Goal: Task Accomplishment & Management: Manage account settings

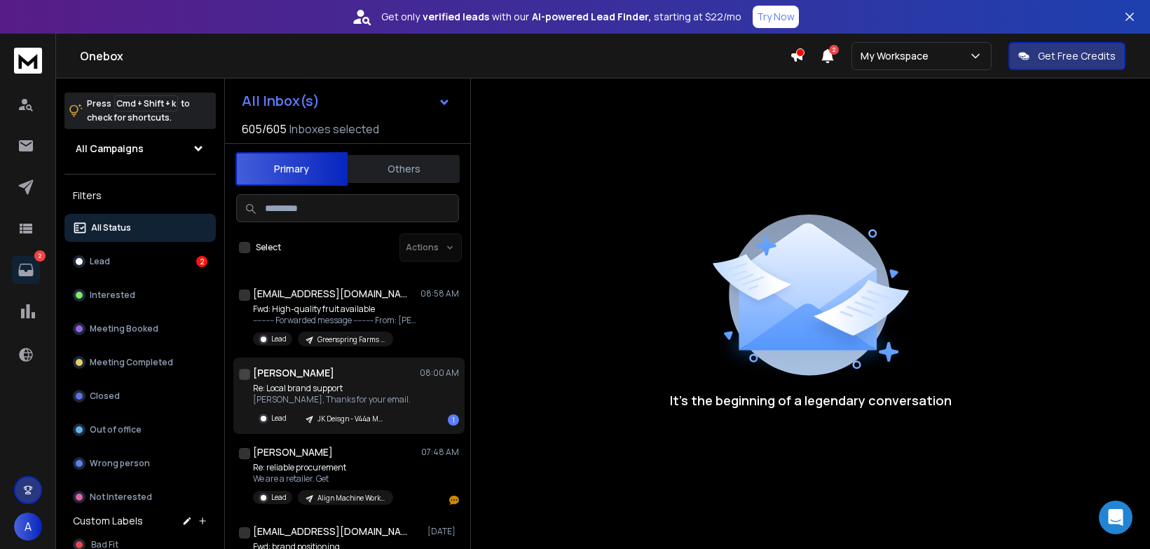
click at [356, 394] on p "[PERSON_NAME], Thanks for your email." at bounding box center [332, 399] width 158 height 11
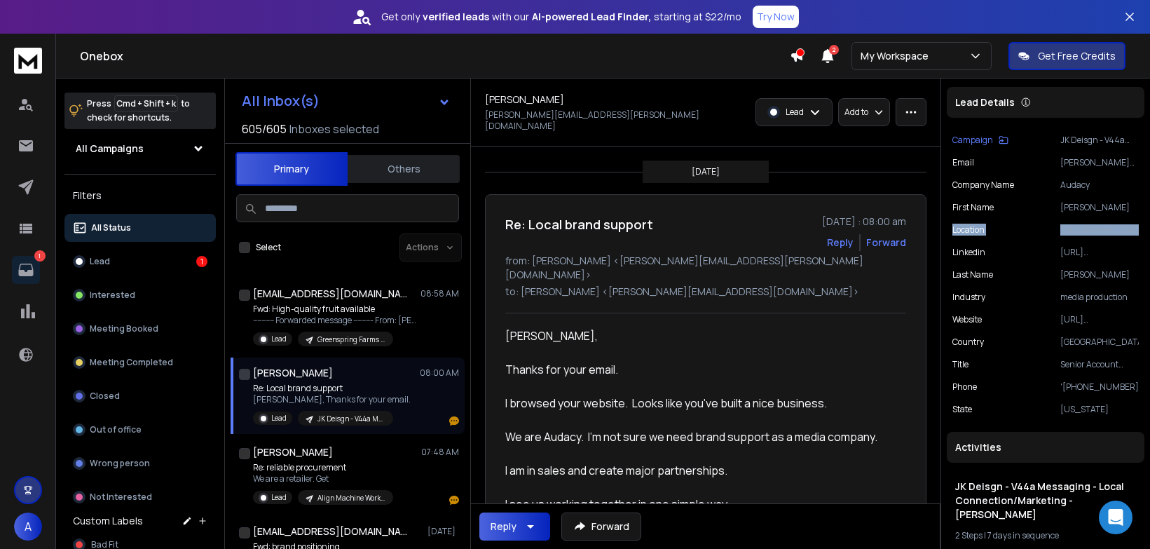
drag, startPoint x: 963, startPoint y: 226, endPoint x: 964, endPoint y: 255, distance: 29.5
click at [964, 255] on div "Lead Details Campaign JK Deisgn - V44a Messaging - Local Connection/Marketing -…" at bounding box center [1046, 352] width 210 height 549
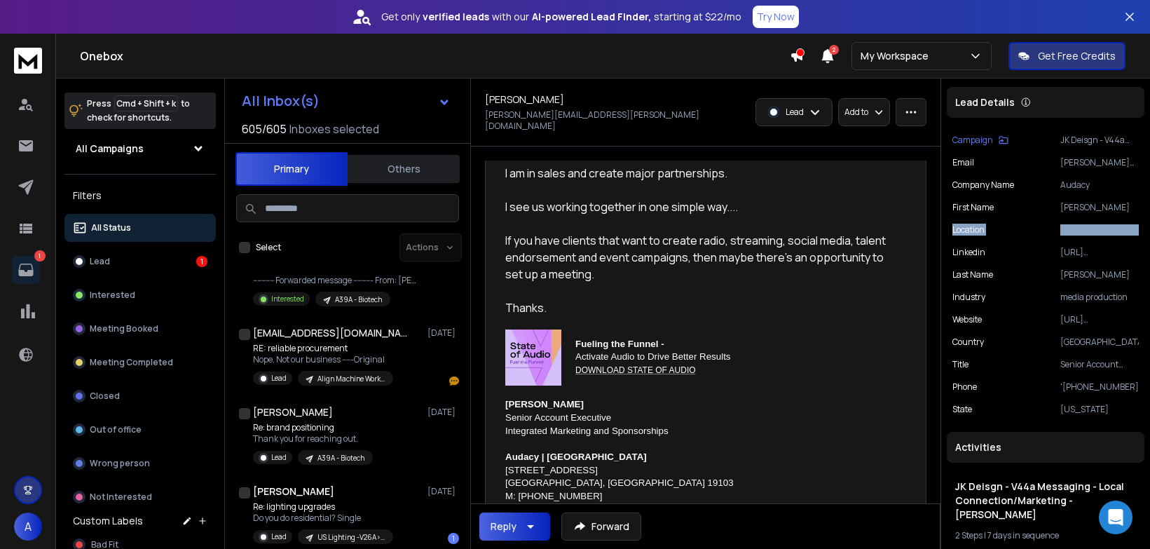
scroll to position [363, 0]
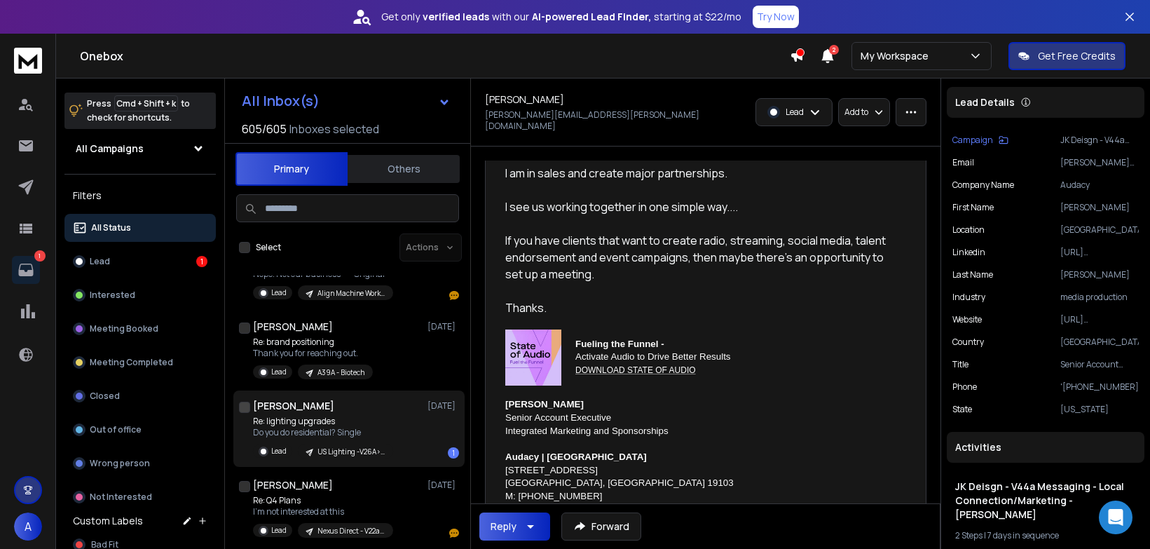
click at [374, 423] on p "Re: lighting upgrades" at bounding box center [323, 421] width 140 height 11
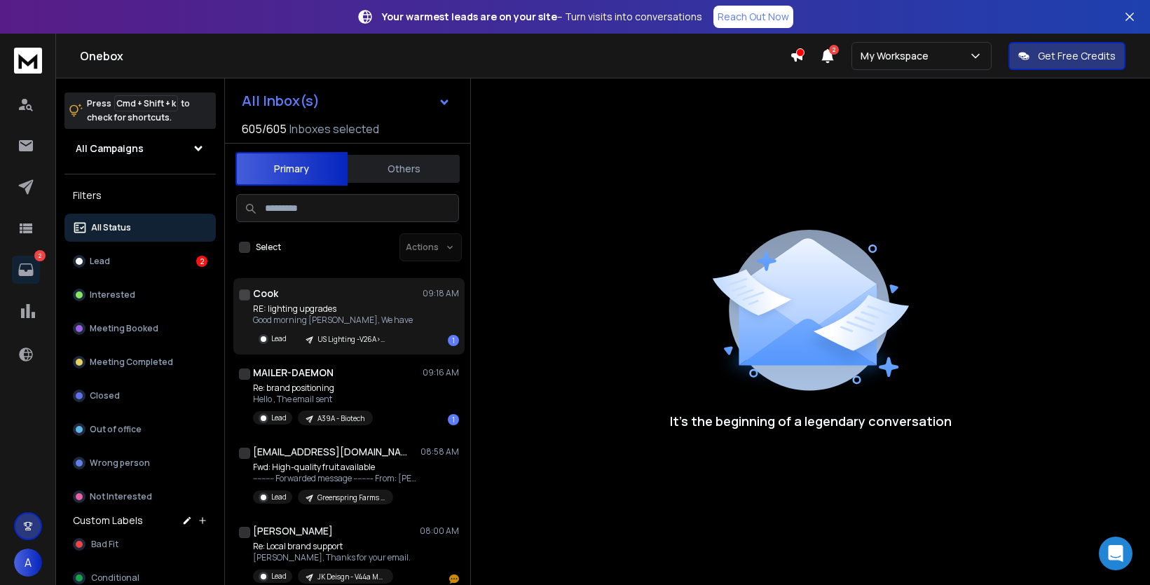
click at [355, 308] on p "RE: lighting upgrades" at bounding box center [333, 308] width 160 height 11
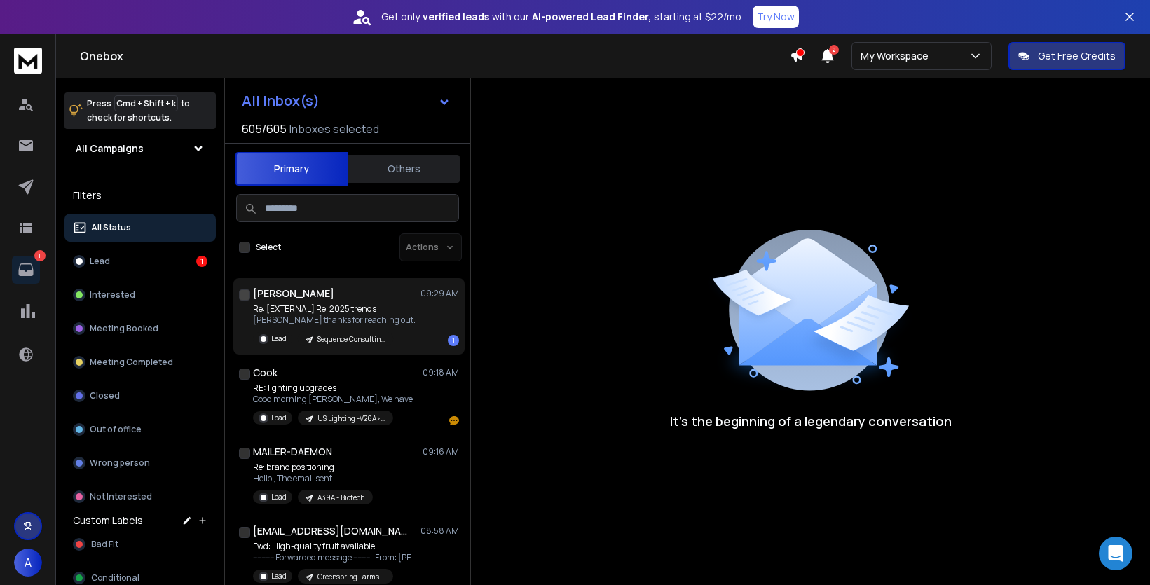
click at [385, 303] on p "Re: [EXTERNAL] Re: 2025 trends" at bounding box center [334, 308] width 163 height 11
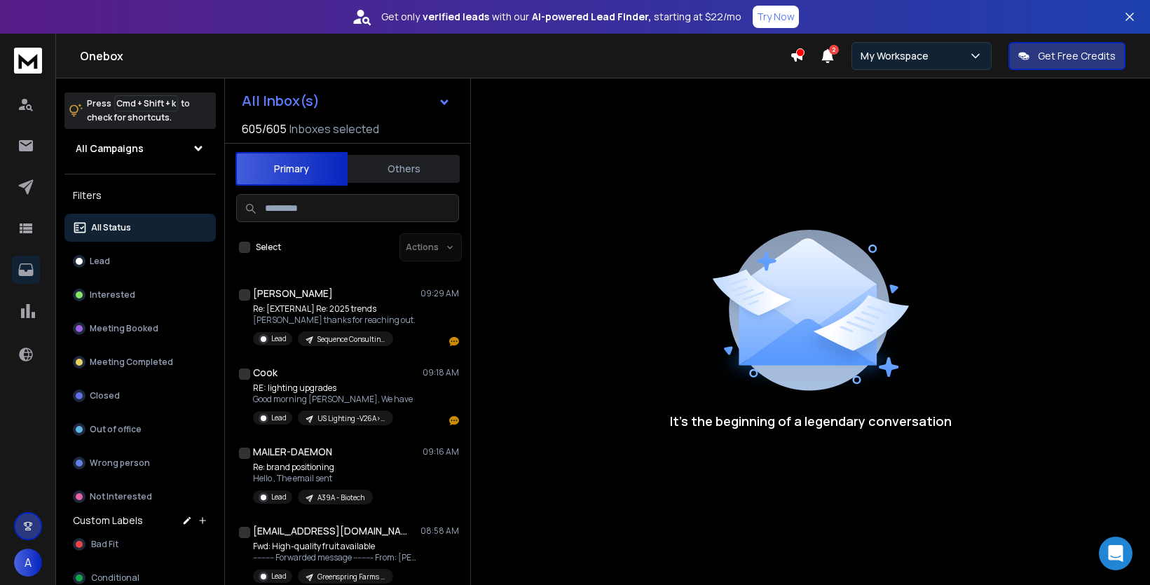
click at [926, 57] on p "My Workspace" at bounding box center [898, 56] width 74 height 14
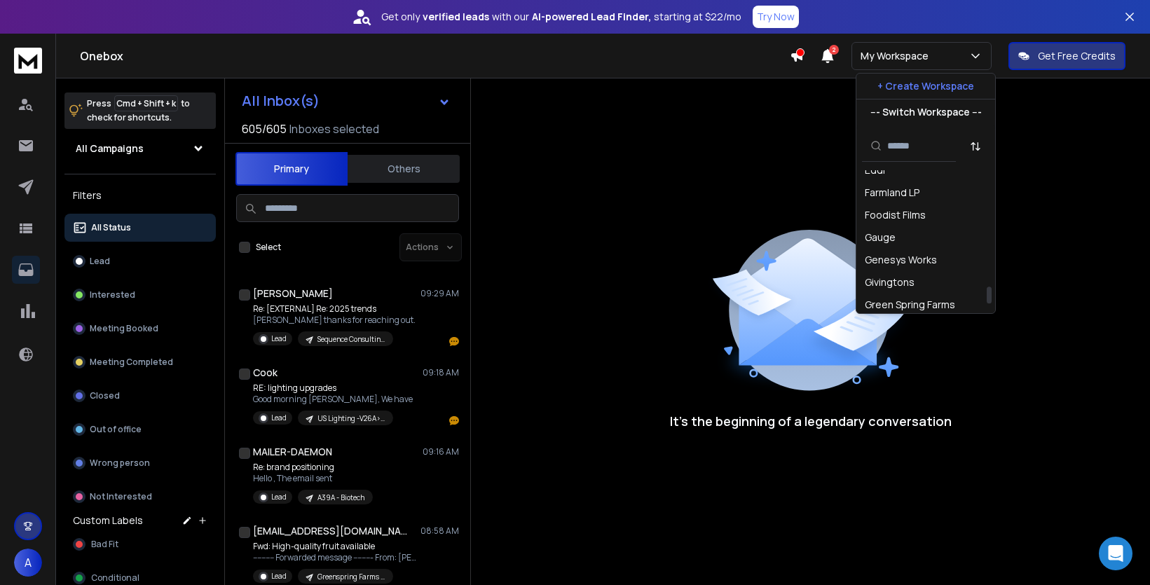
scroll to position [1037, 0]
drag, startPoint x: 991, startPoint y: 182, endPoint x: 983, endPoint y: 336, distance: 154.4
click at [987, 310] on div at bounding box center [989, 301] width 5 height 17
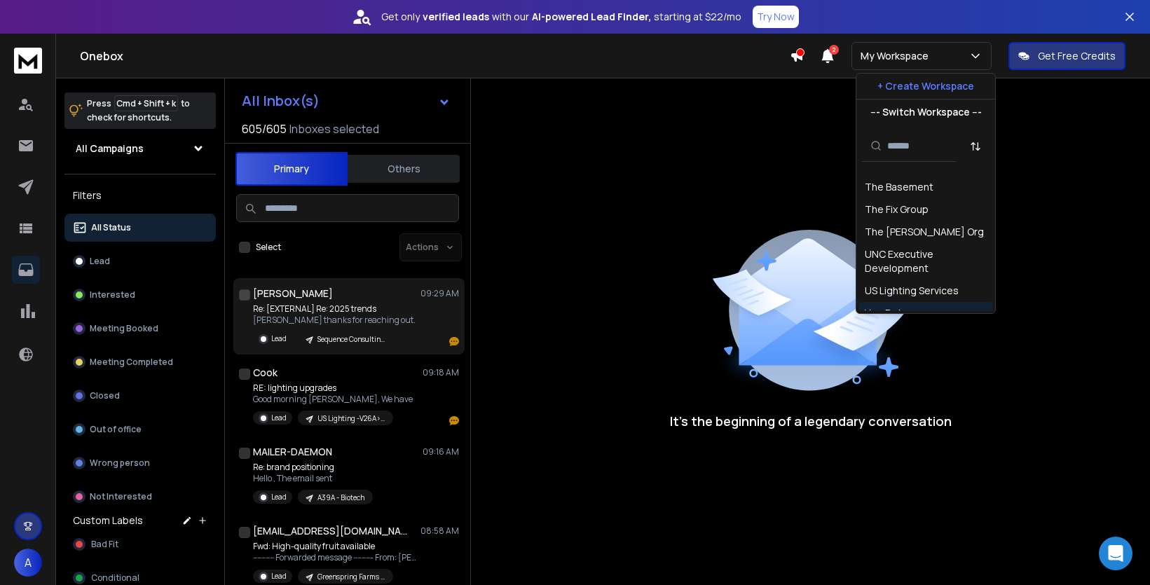
click at [347, 308] on p "Re: [EXTERNAL] Re: 2025 trends" at bounding box center [334, 308] width 163 height 11
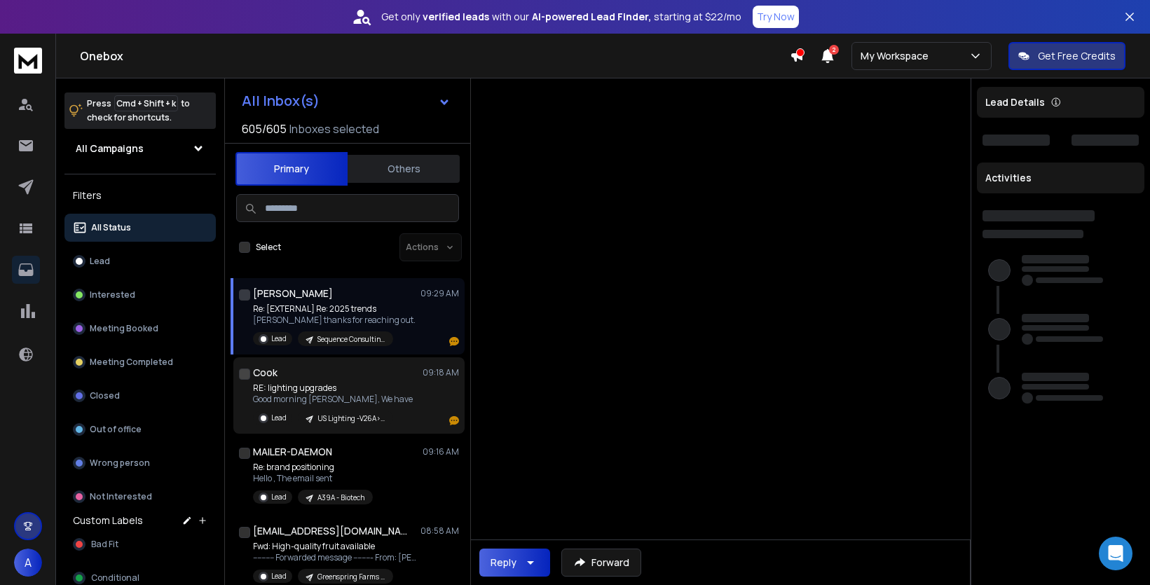
click at [349, 376] on div "Cook 09:18 AM" at bounding box center [356, 373] width 206 height 14
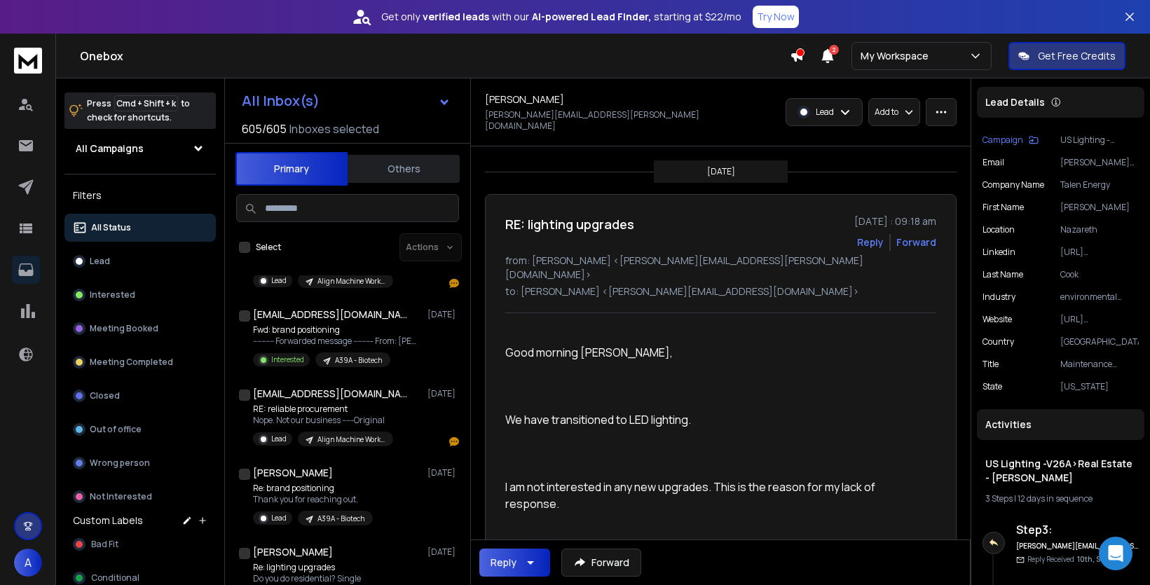
scroll to position [521, 0]
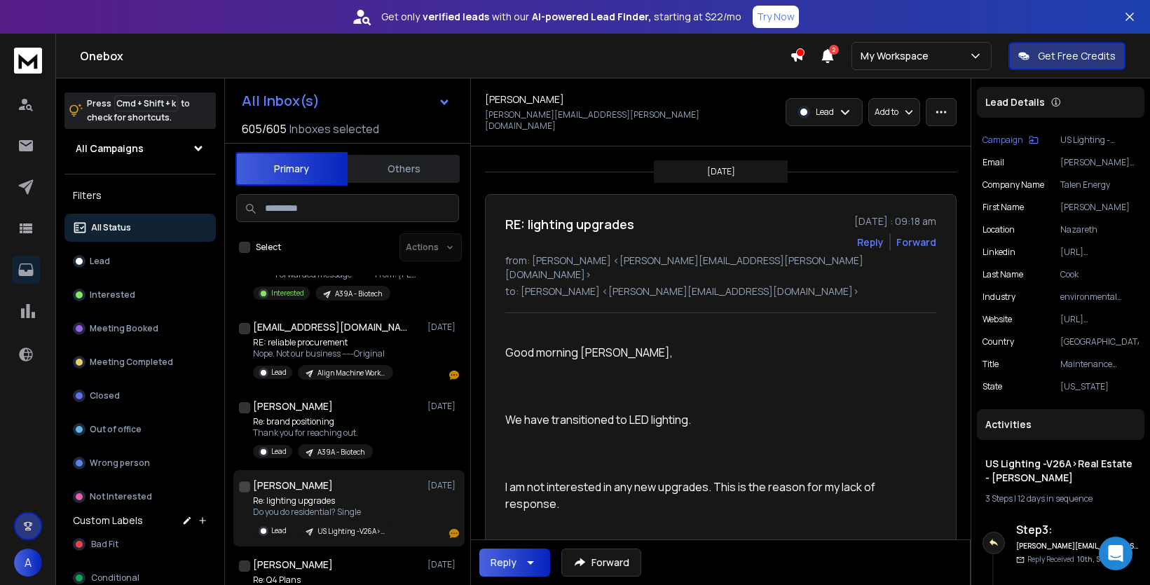
click at [352, 509] on p "Do you do residential? Single" at bounding box center [323, 512] width 140 height 11
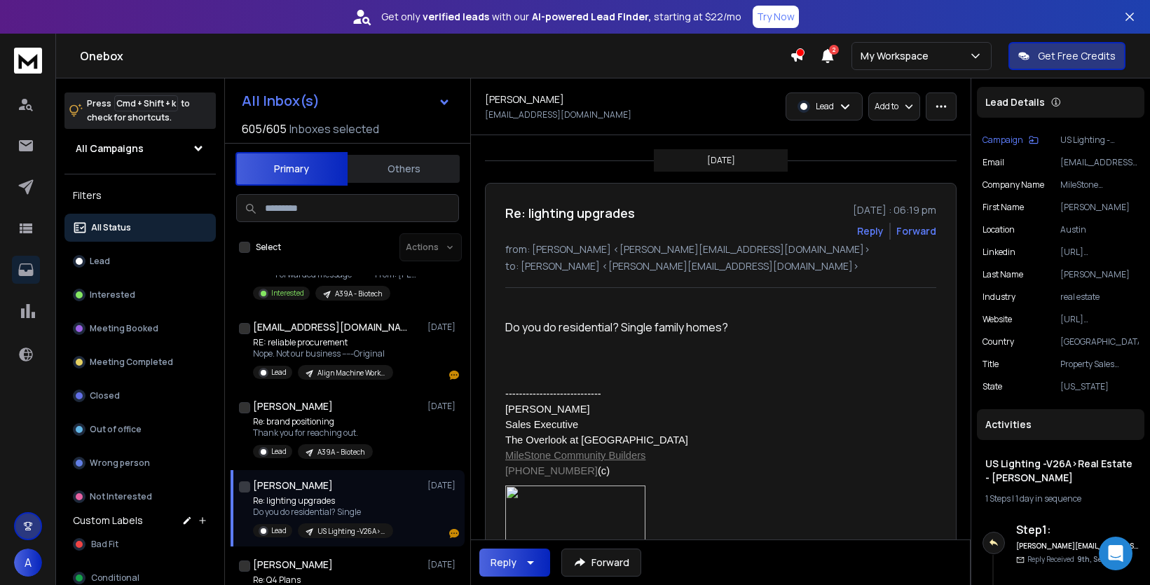
click at [1088, 186] on p "MileStone Community Builders" at bounding box center [1099, 184] width 78 height 11
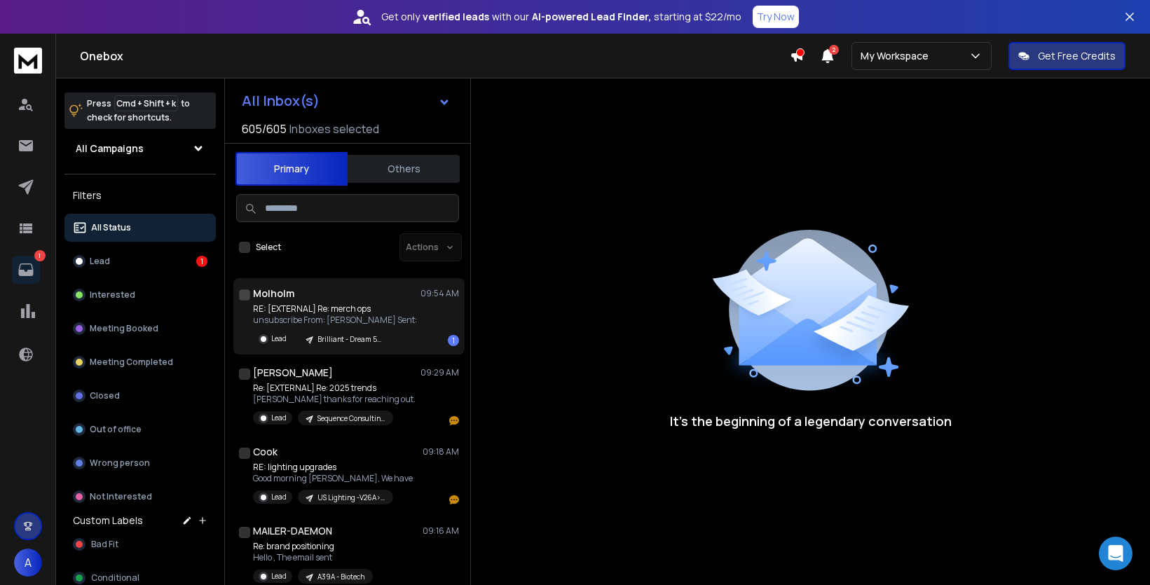
click at [399, 315] on div "RE: [EXTERNAL] Re: merch ops unsubscribe From: Julia Parry Sent: Lead Brilliant…" at bounding box center [356, 324] width 206 height 43
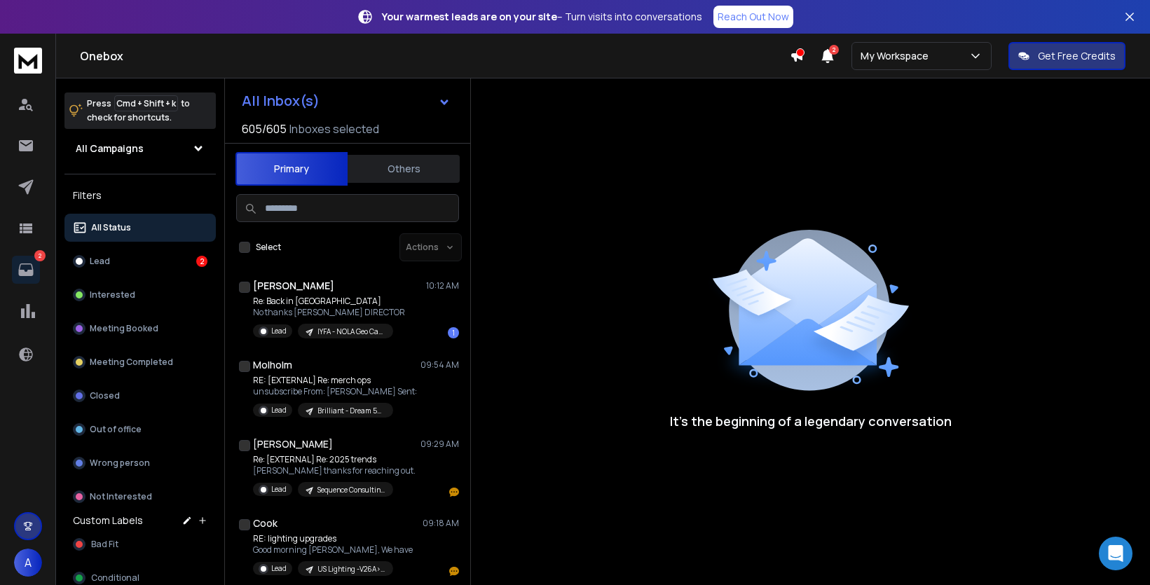
scroll to position [93, 0]
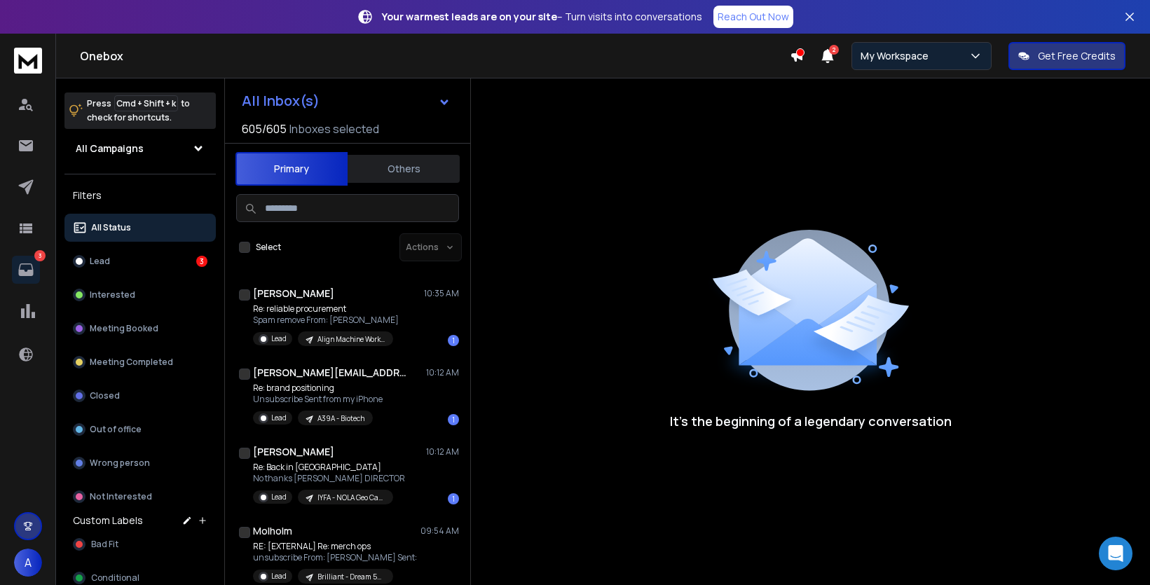
click at [915, 53] on p "My Workspace" at bounding box center [898, 56] width 74 height 14
click at [866, 57] on p "My Workspace" at bounding box center [898, 56] width 74 height 14
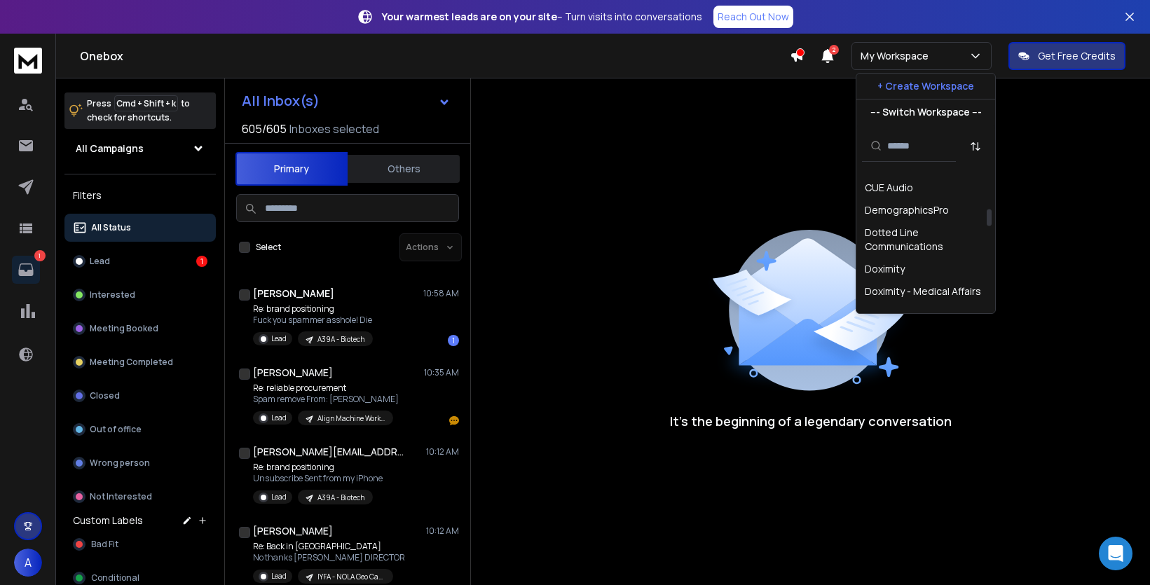
scroll to position [368, 0]
drag, startPoint x: 990, startPoint y: 184, endPoint x: 995, endPoint y: 227, distance: 43.7
click at [992, 227] on div at bounding box center [989, 222] width 5 height 17
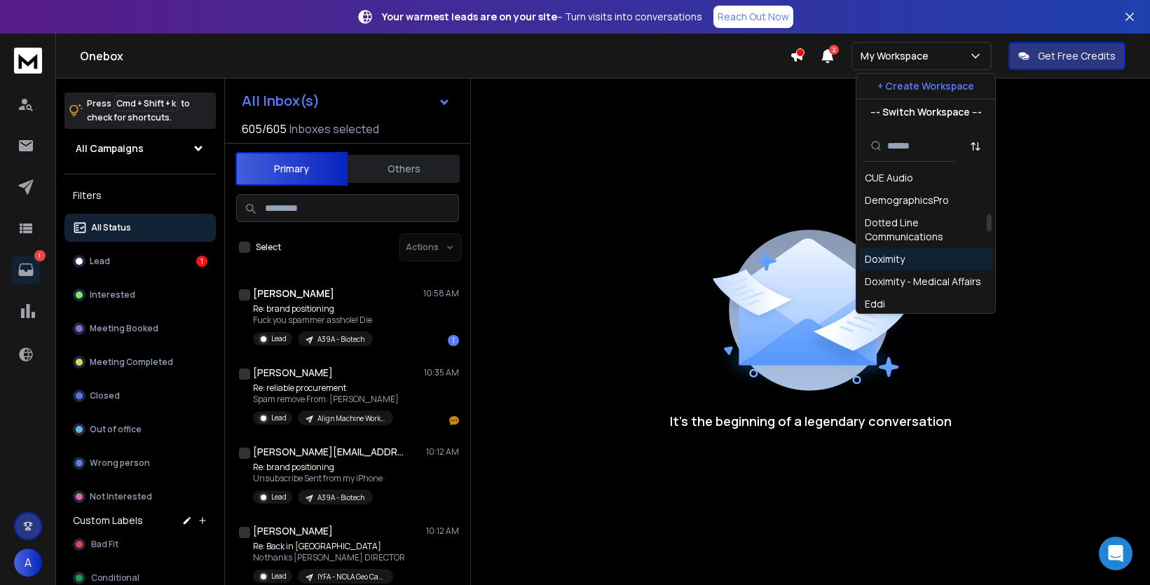
click at [878, 252] on div "Doximity" at bounding box center [885, 259] width 40 height 14
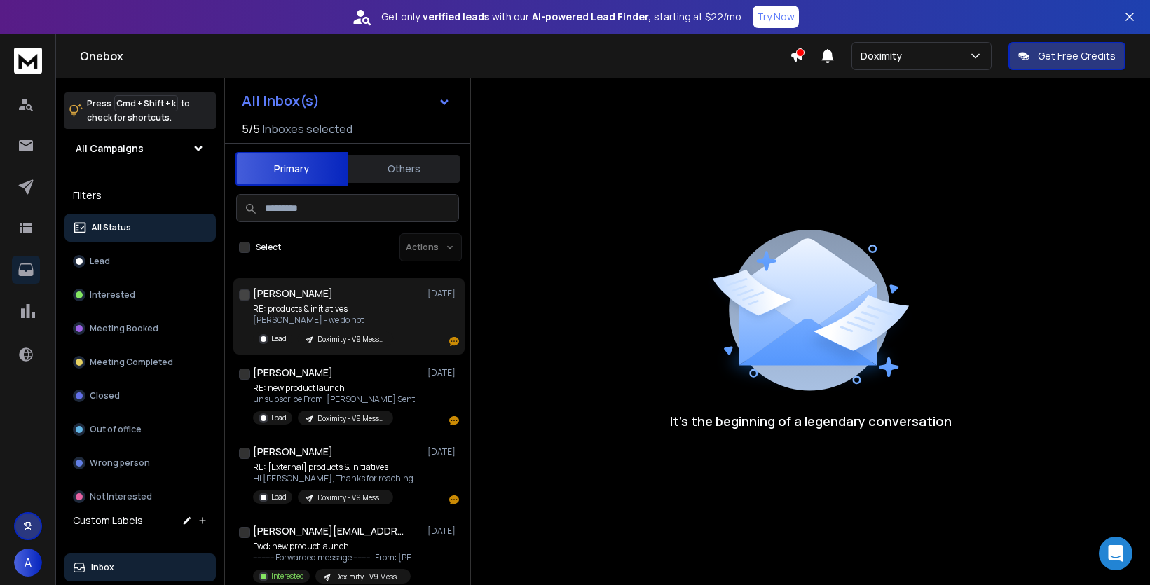
click at [403, 314] on div "RE: products & initiatives Anna - we do not Lead Doximity - V9 Messaging - Medi…" at bounding box center [356, 324] width 206 height 43
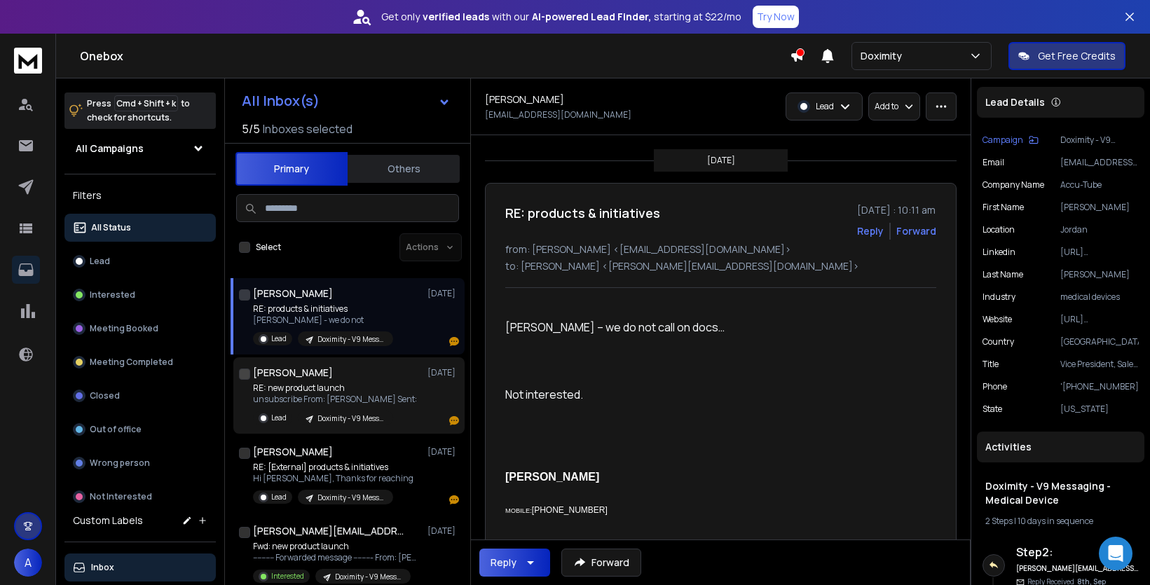
click at [361, 398] on p "unsubscribe From: Anna Martucci Sent:" at bounding box center [335, 399] width 164 height 11
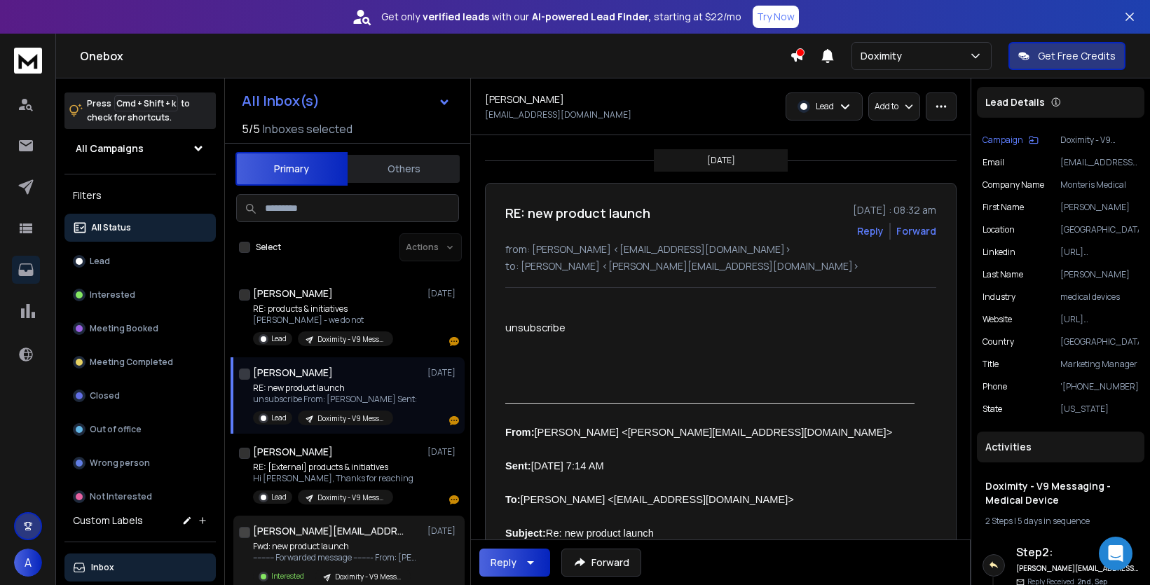
click at [346, 538] on div "chris@revboss.com 22 Aug Fwd: new product launch ---------- Forwarded message -…" at bounding box center [356, 554] width 206 height 60
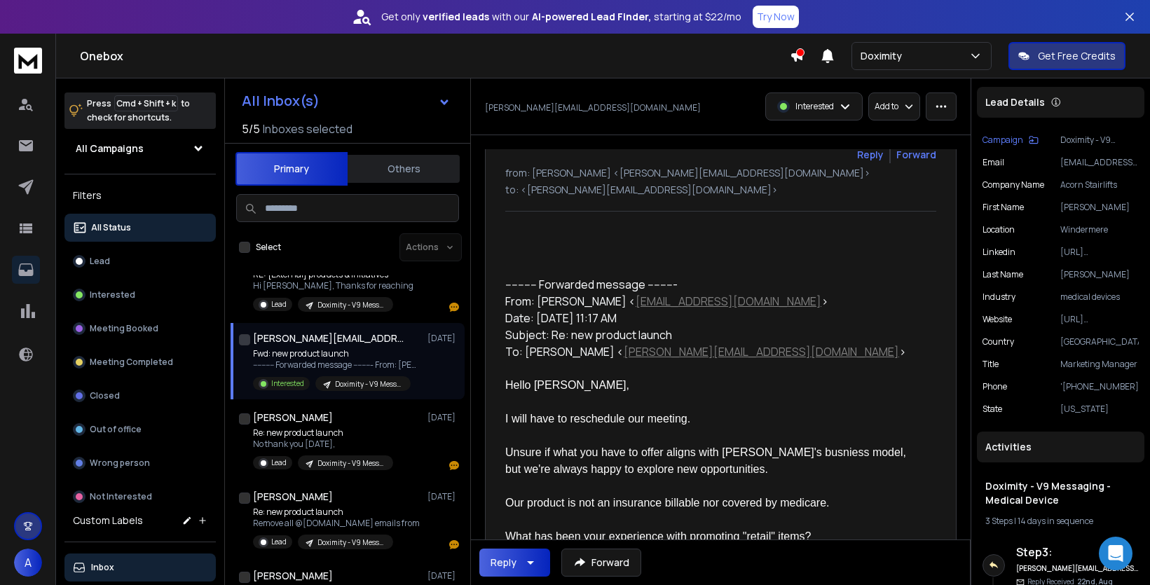
scroll to position [195, 0]
click at [119, 295] on p "Interested" at bounding box center [113, 294] width 46 height 11
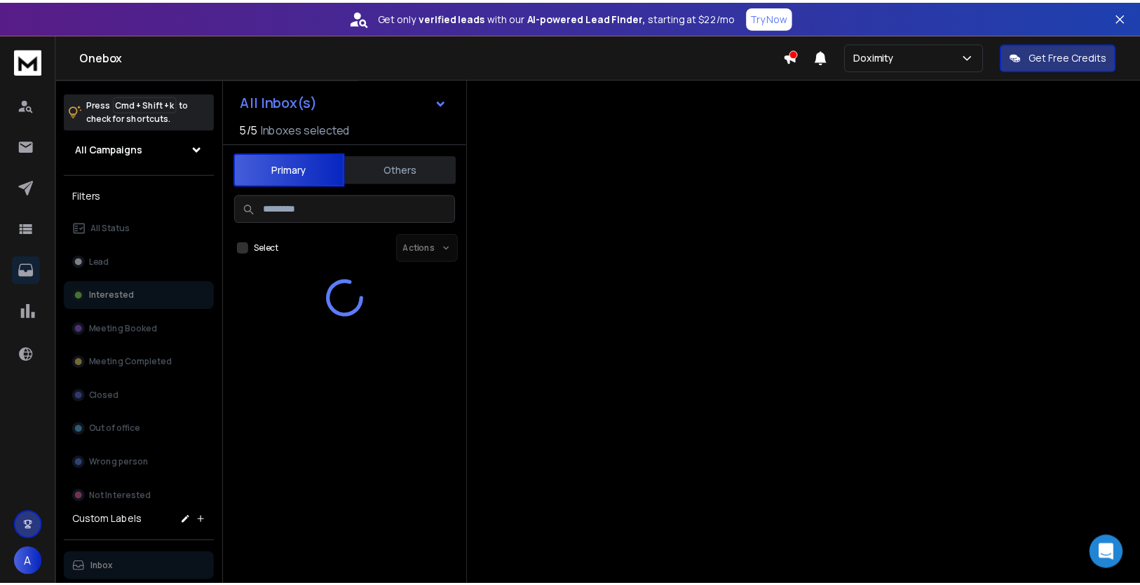
scroll to position [0, 0]
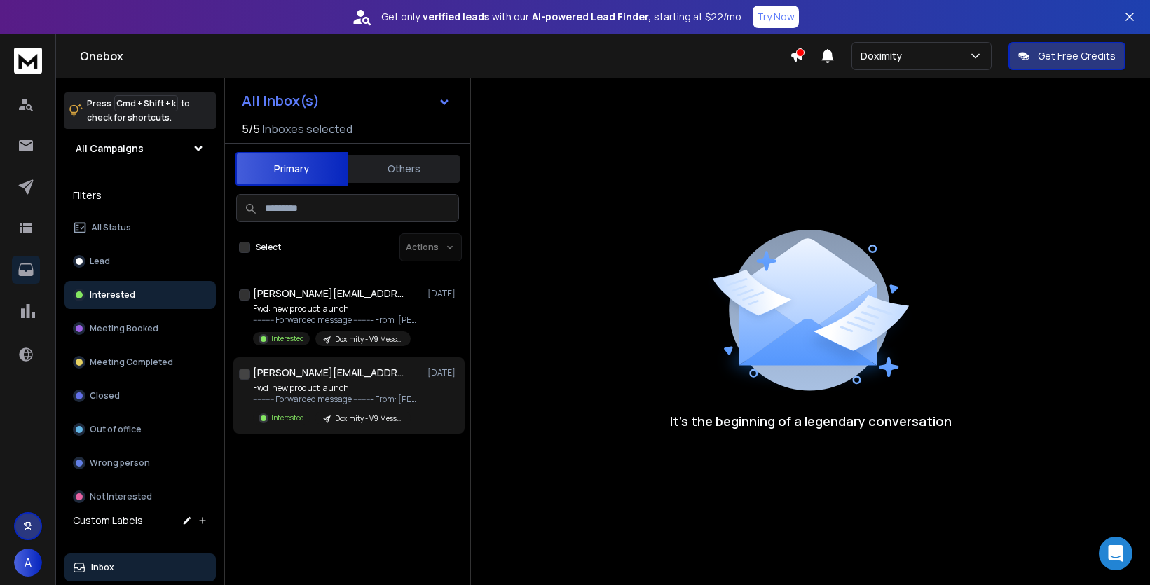
click at [285, 368] on h1 "[PERSON_NAME][EMAIL_ADDRESS][DOMAIN_NAME]" at bounding box center [330, 373] width 154 height 14
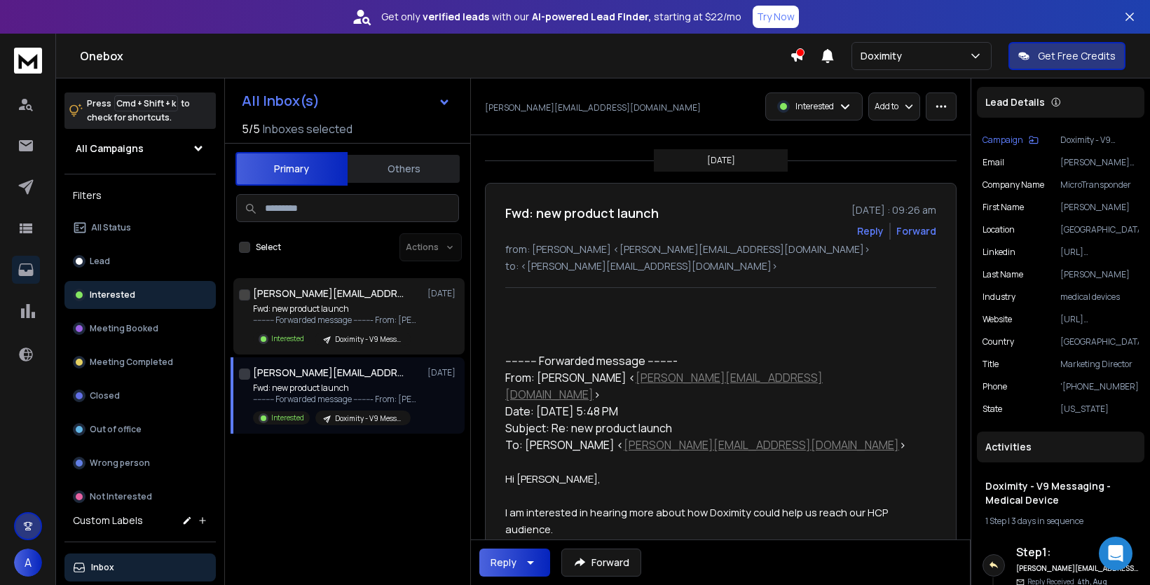
click at [366, 294] on div "chris@revboss.com 22 Aug" at bounding box center [356, 294] width 206 height 14
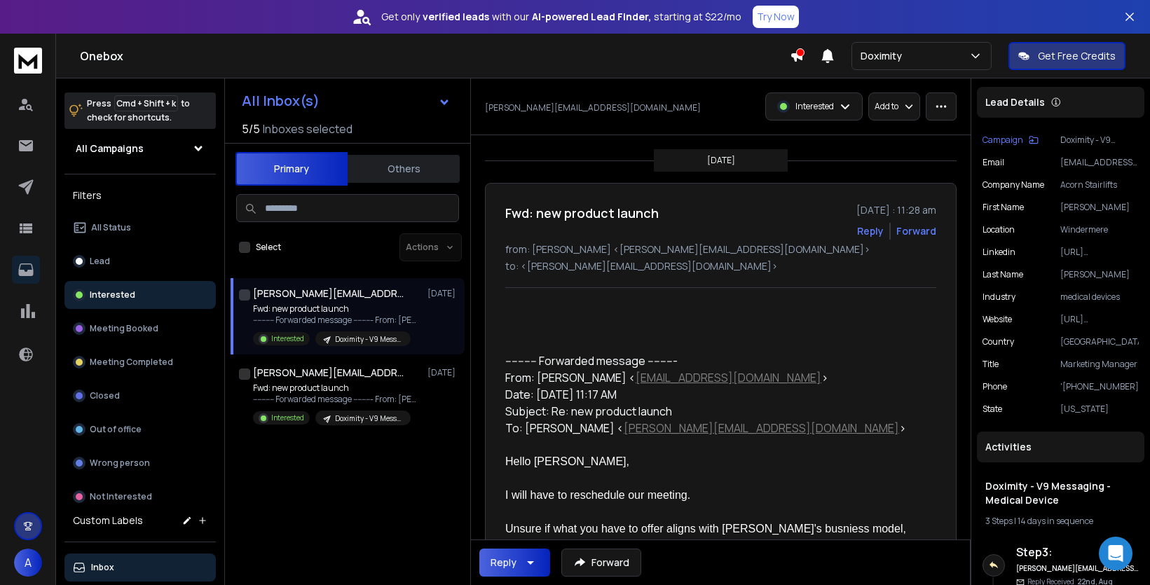
click at [303, 319] on p "---------- Forwarded message --------- From: [PERSON_NAME]" at bounding box center [337, 320] width 168 height 11
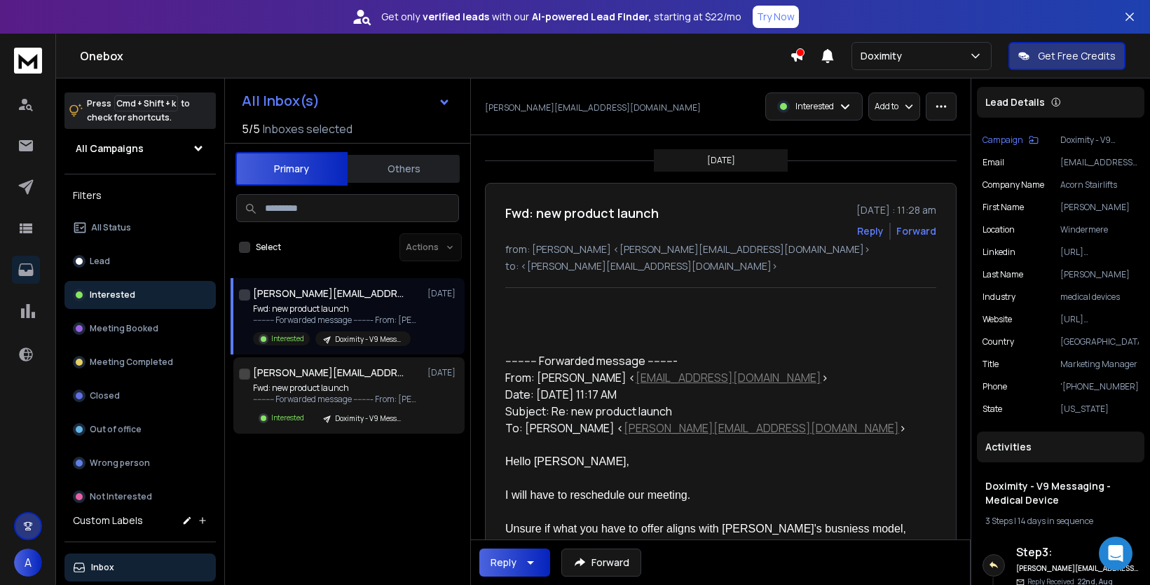
click at [309, 367] on h1 "[PERSON_NAME][EMAIL_ADDRESS][DOMAIN_NAME]" at bounding box center [330, 373] width 154 height 14
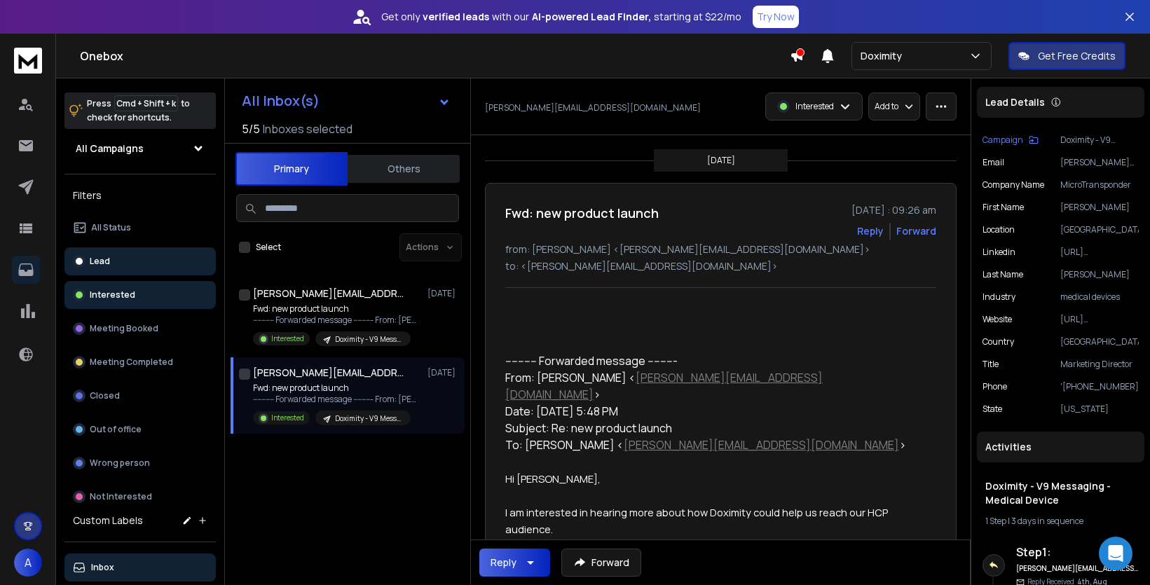
click at [138, 267] on button "Lead" at bounding box center [139, 261] width 151 height 28
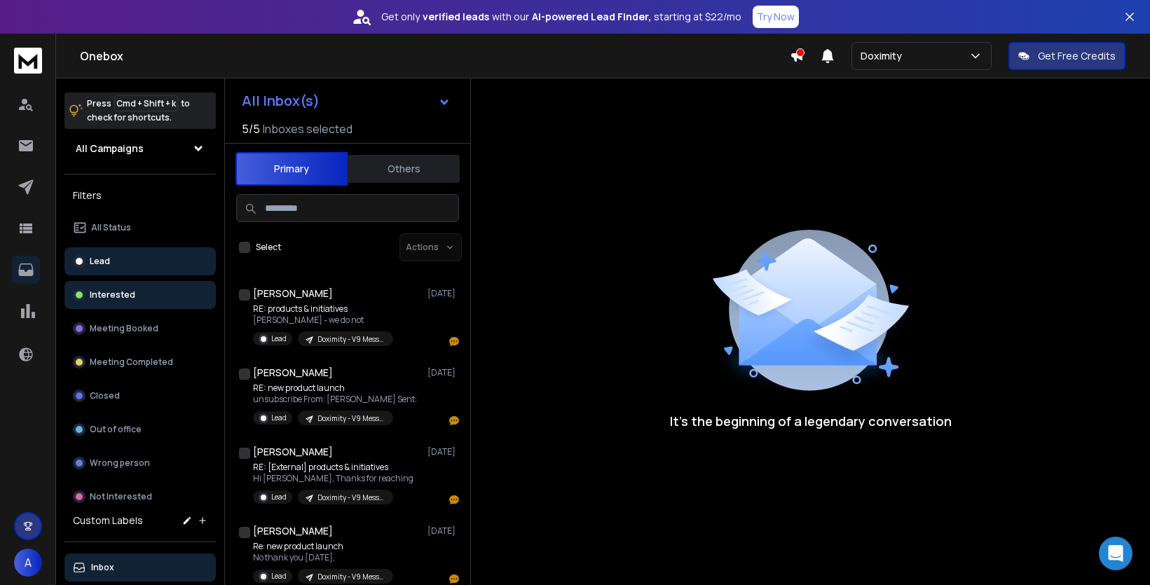
click at [107, 292] on p "Interested" at bounding box center [113, 294] width 46 height 11
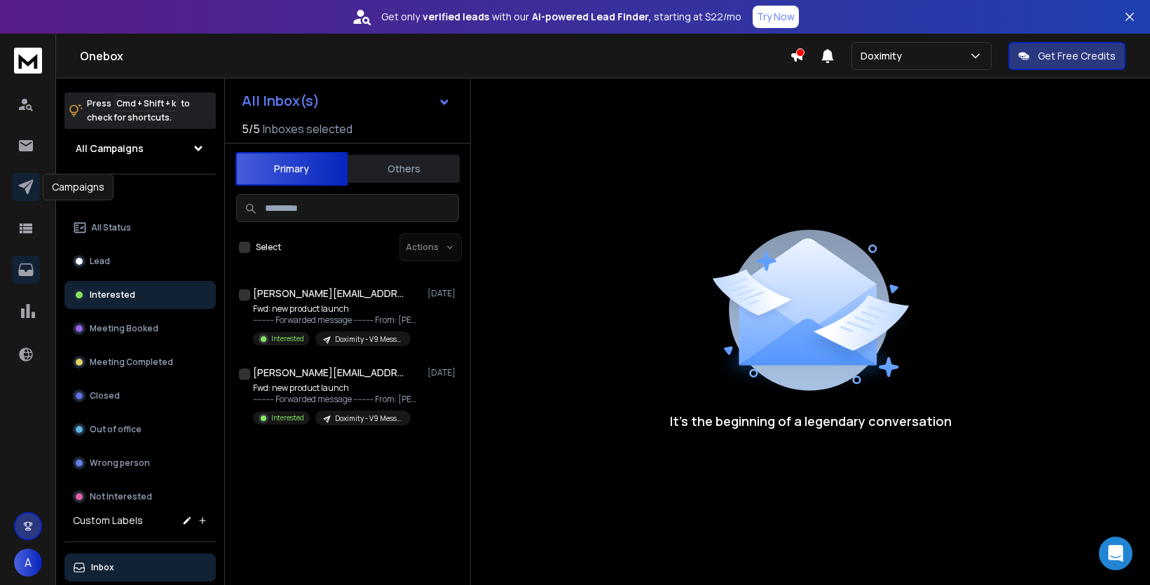
click at [27, 187] on icon at bounding box center [25, 186] width 15 height 15
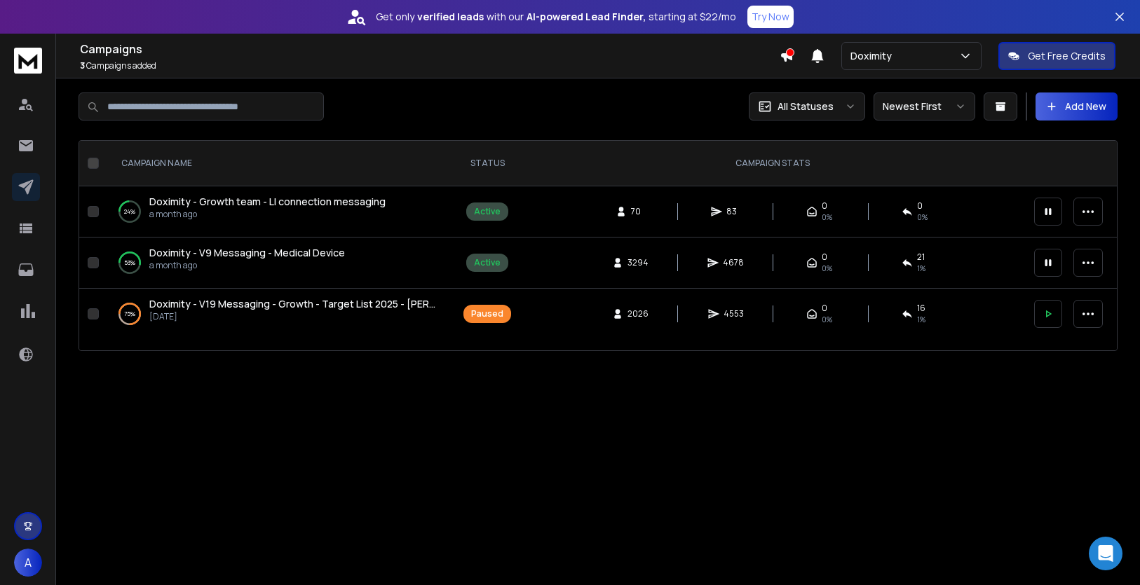
click at [96, 317] on button "button" at bounding box center [93, 313] width 11 height 11
click at [28, 310] on icon at bounding box center [28, 311] width 14 height 14
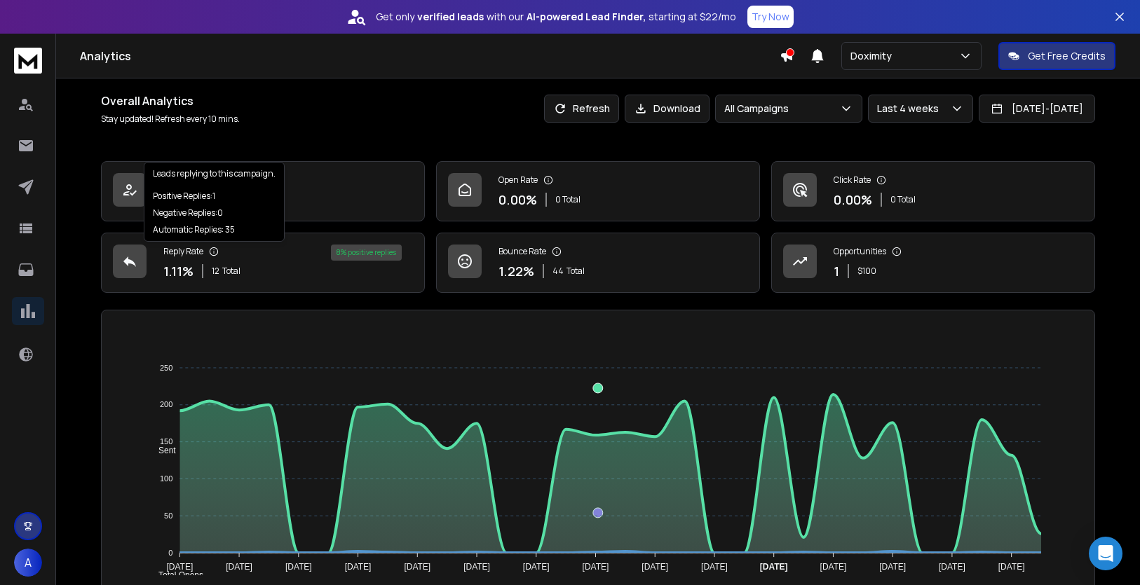
click at [217, 249] on icon at bounding box center [214, 252] width 10 height 10
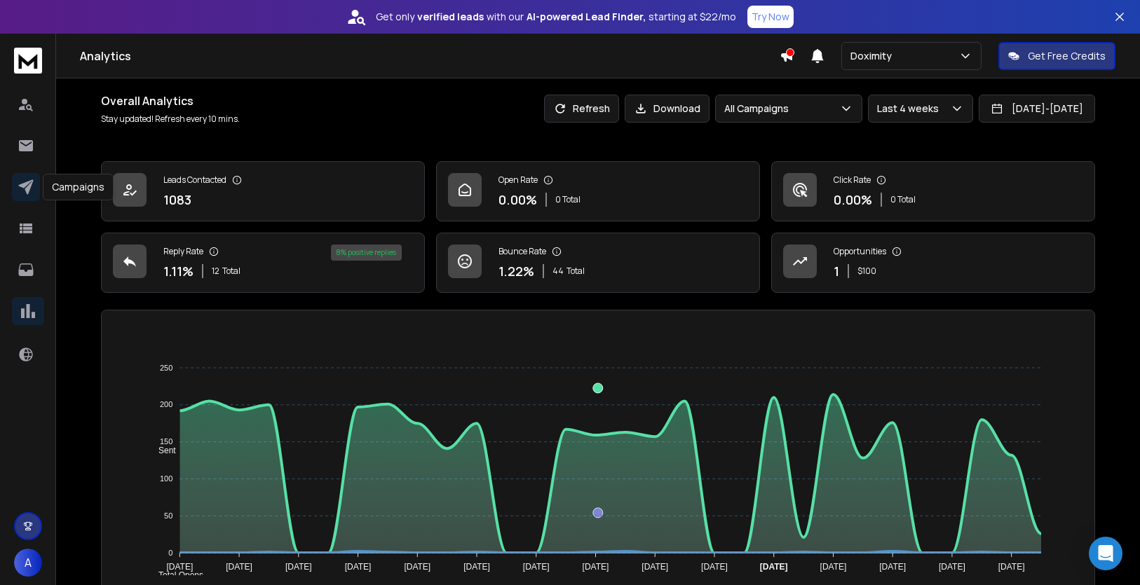
click at [27, 189] on icon at bounding box center [25, 186] width 15 height 15
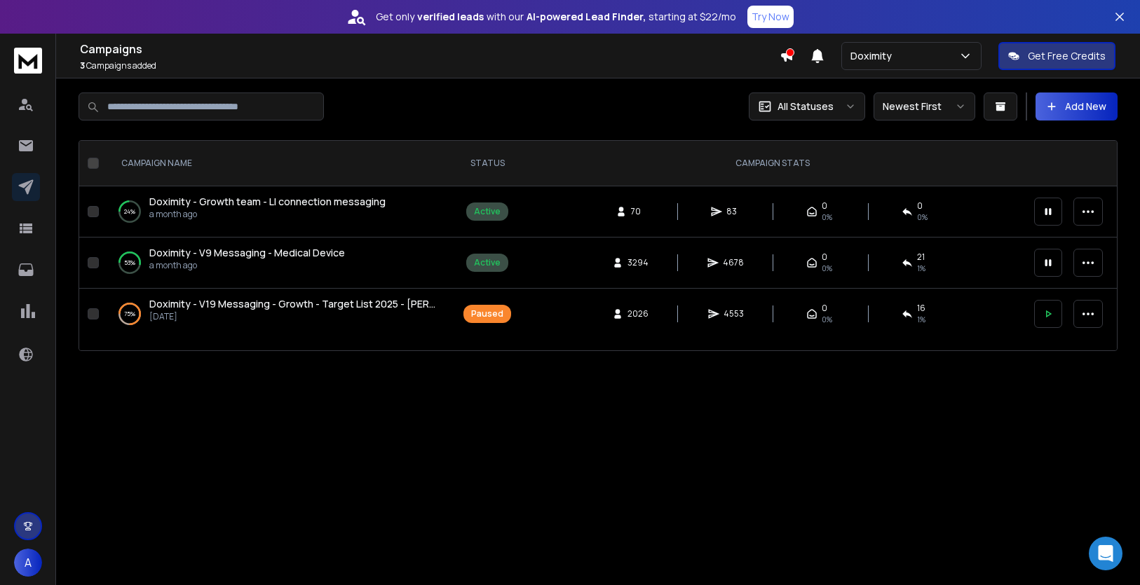
click at [261, 205] on span "Doximity - Growth team - LI connection messaging" at bounding box center [267, 201] width 236 height 13
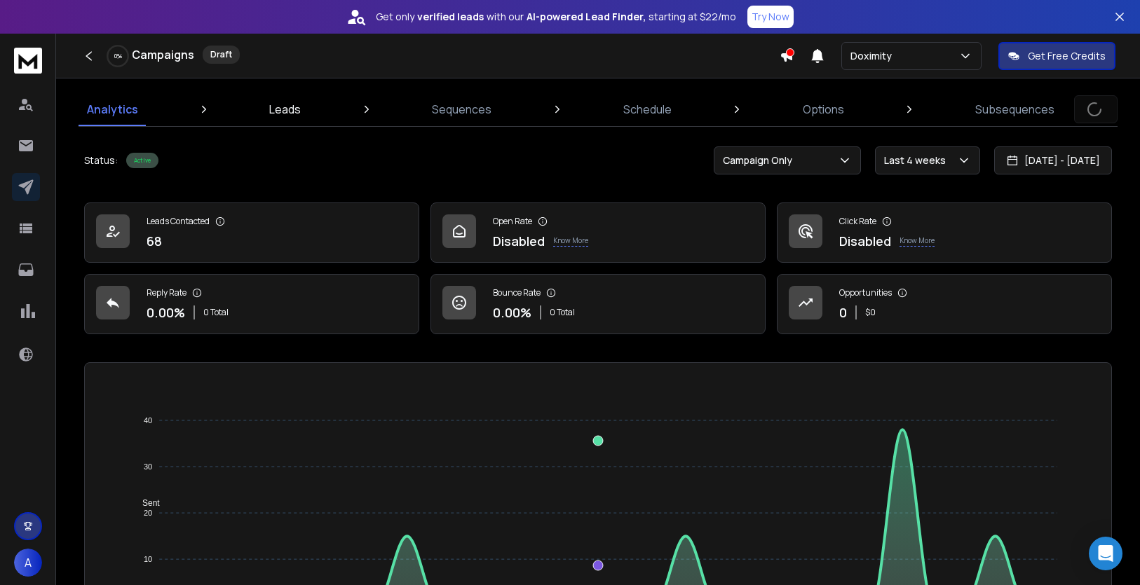
click at [279, 115] on p "Leads" at bounding box center [285, 109] width 32 height 17
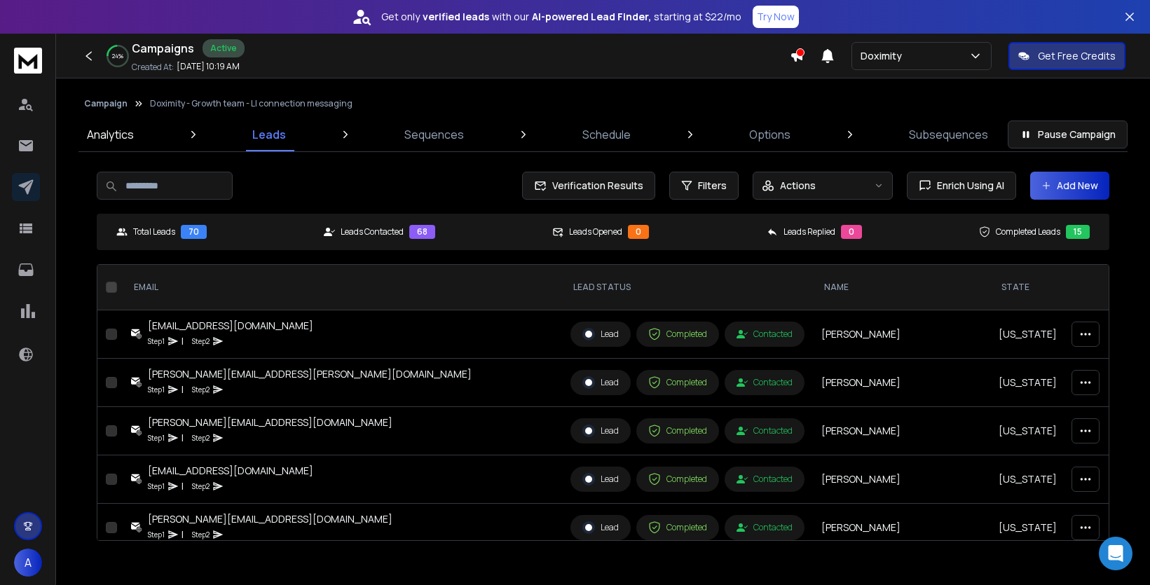
click at [131, 130] on p "Analytics" at bounding box center [110, 134] width 47 height 17
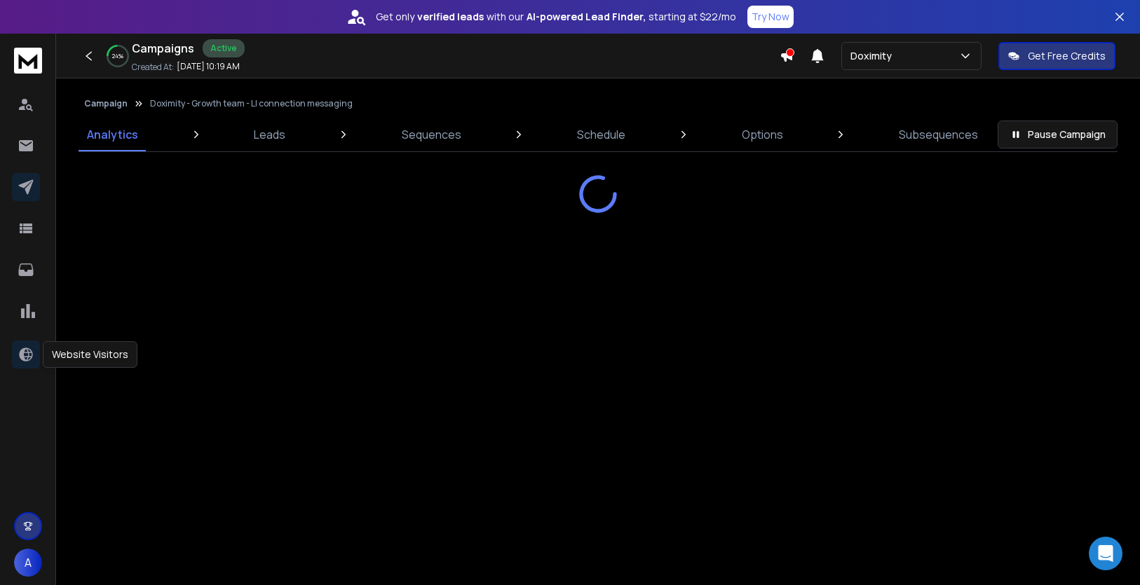
click at [20, 346] on icon at bounding box center [26, 354] width 17 height 17
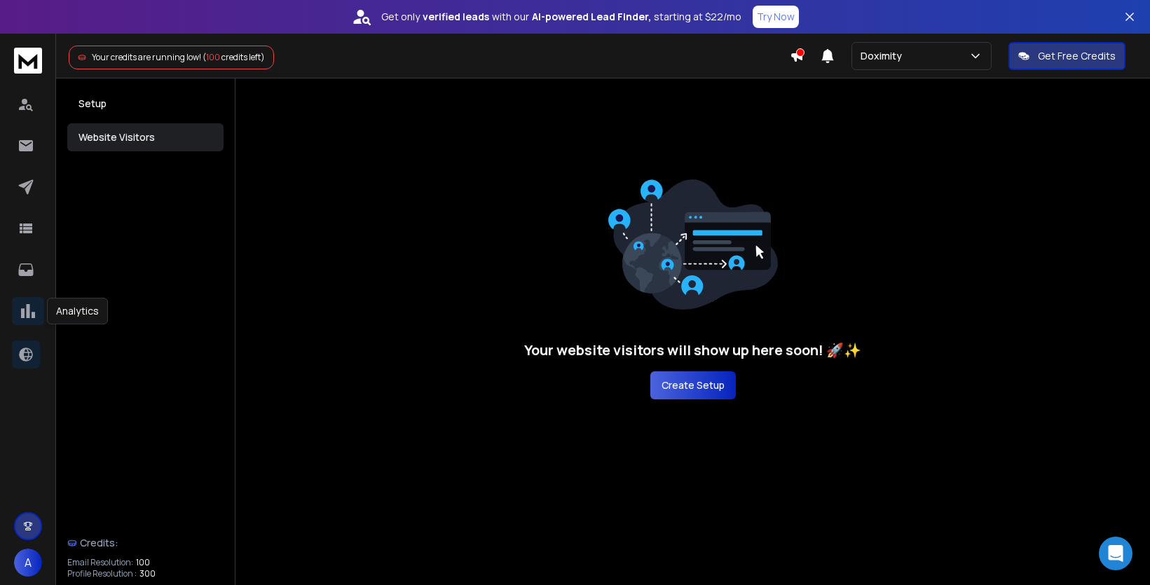
click at [28, 320] on icon at bounding box center [28, 311] width 21 height 21
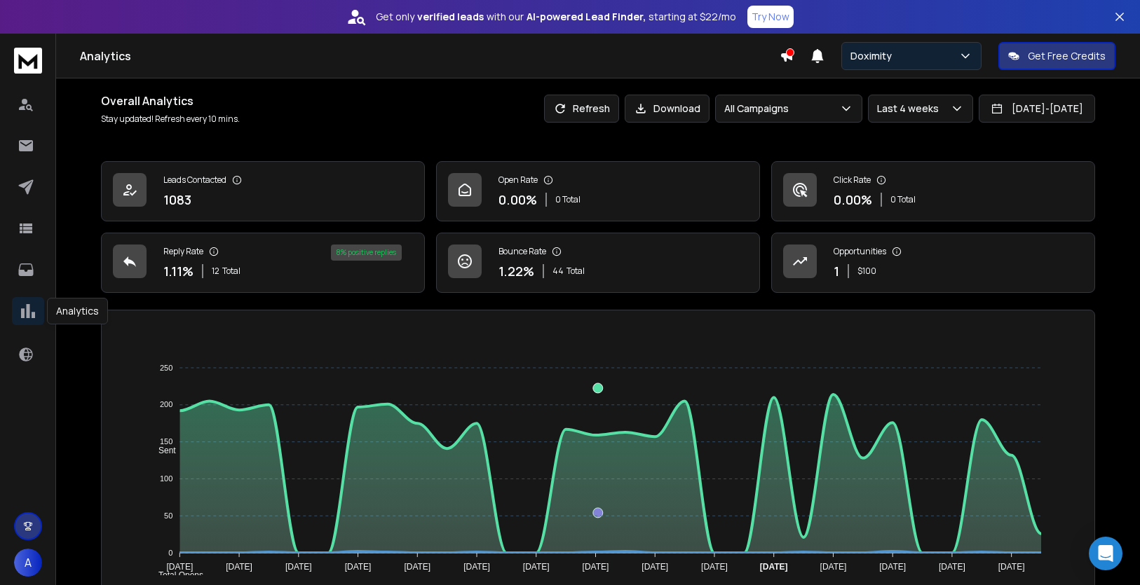
click at [901, 55] on div "Doximity" at bounding box center [911, 56] width 122 height 14
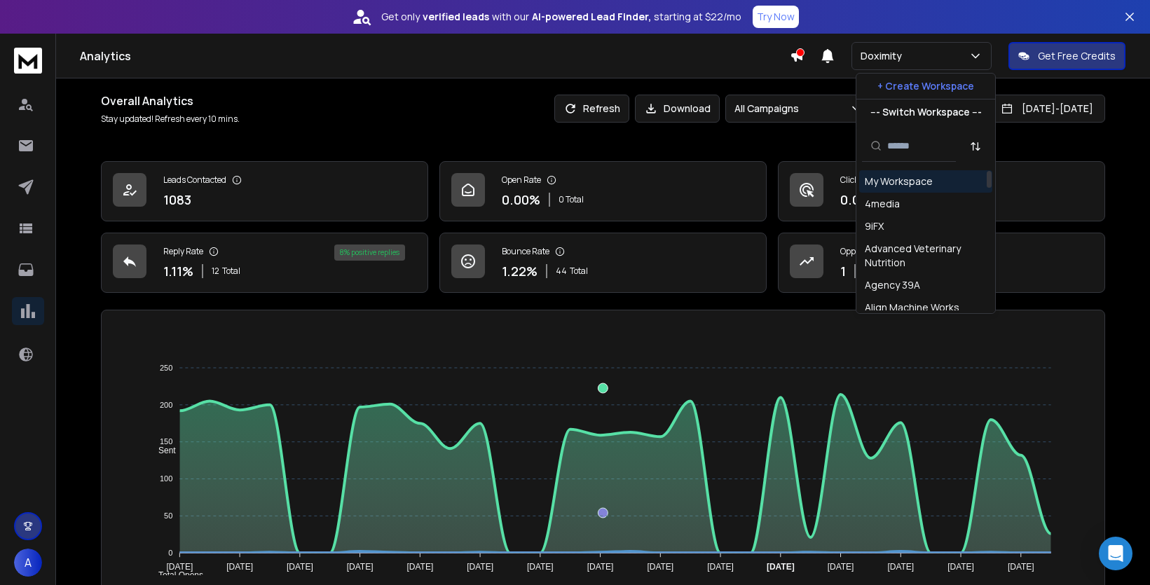
click at [909, 179] on div "My Workspace" at bounding box center [899, 182] width 68 height 14
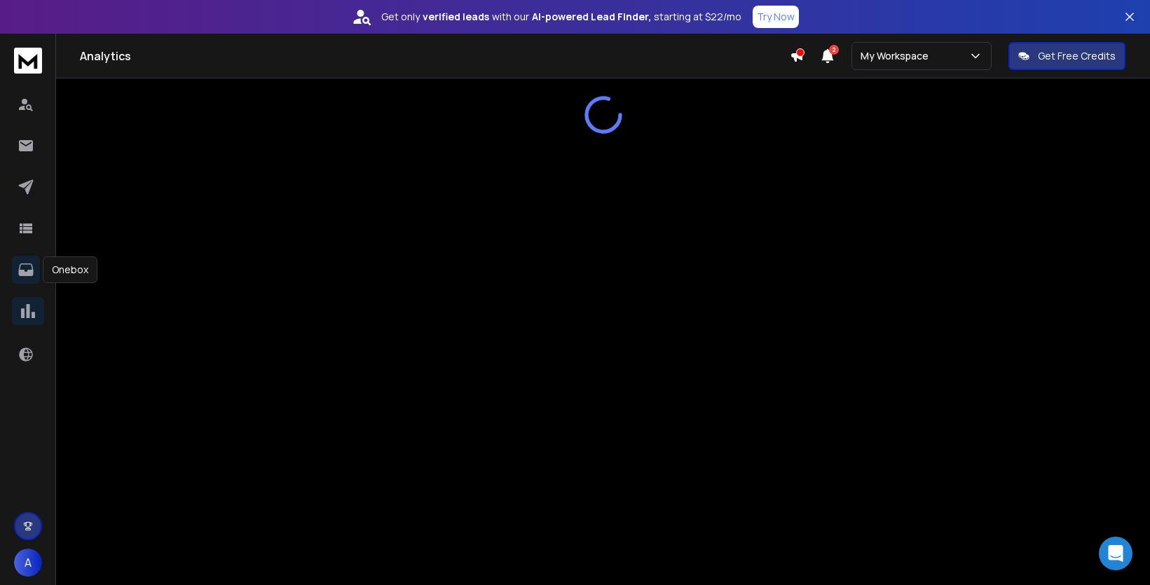
click at [27, 273] on icon at bounding box center [25, 270] width 15 height 13
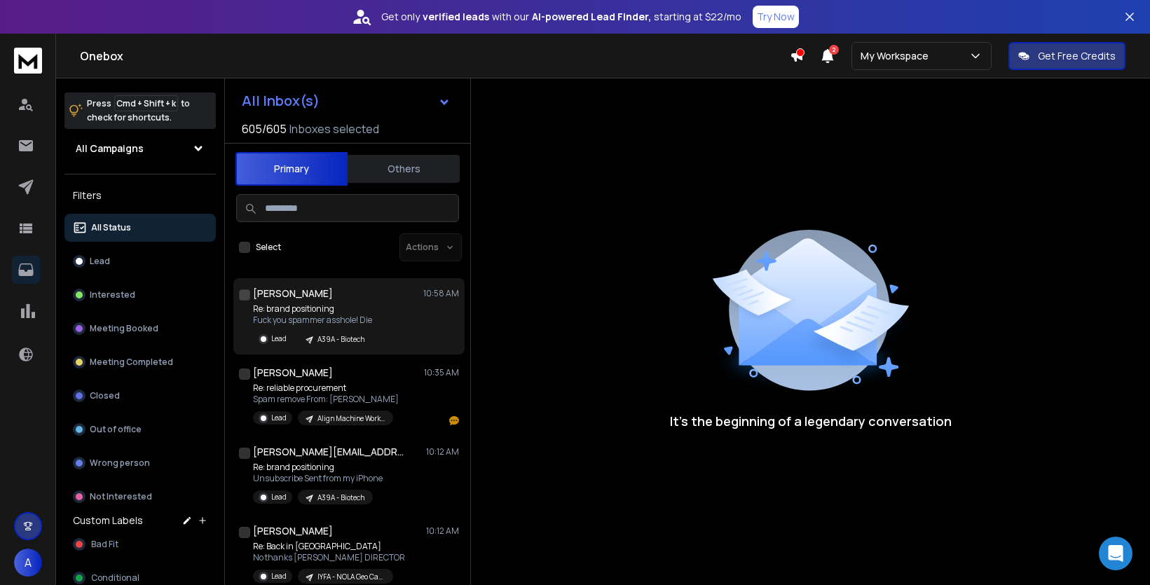
click at [290, 307] on p "Re: brand positioning" at bounding box center [313, 308] width 120 height 11
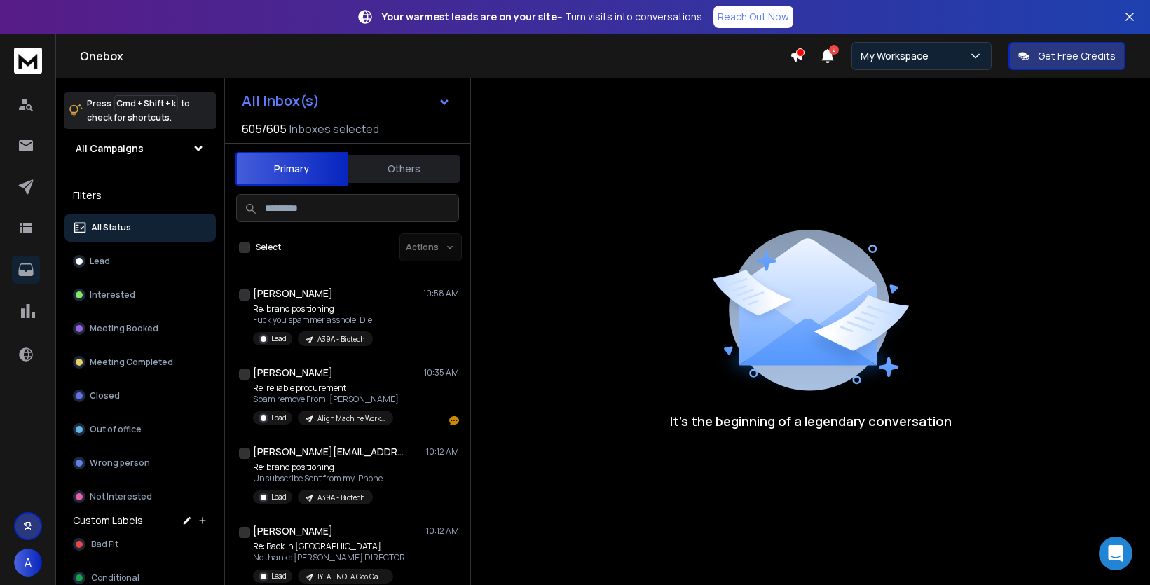
click at [902, 61] on p "My Workspace" at bounding box center [898, 56] width 74 height 14
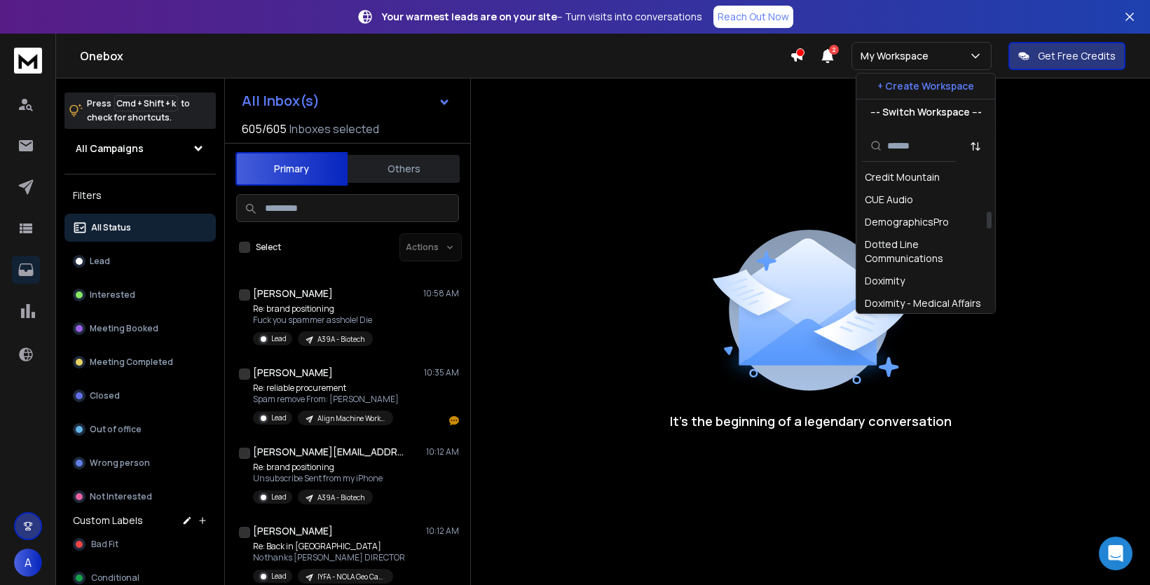
scroll to position [391, 0]
drag, startPoint x: 989, startPoint y: 185, endPoint x: 999, endPoint y: 231, distance: 47.4
click at [992, 231] on div at bounding box center [989, 225] width 5 height 17
click at [949, 252] on div "Doximity - Medical Affairs" at bounding box center [923, 259] width 116 height 14
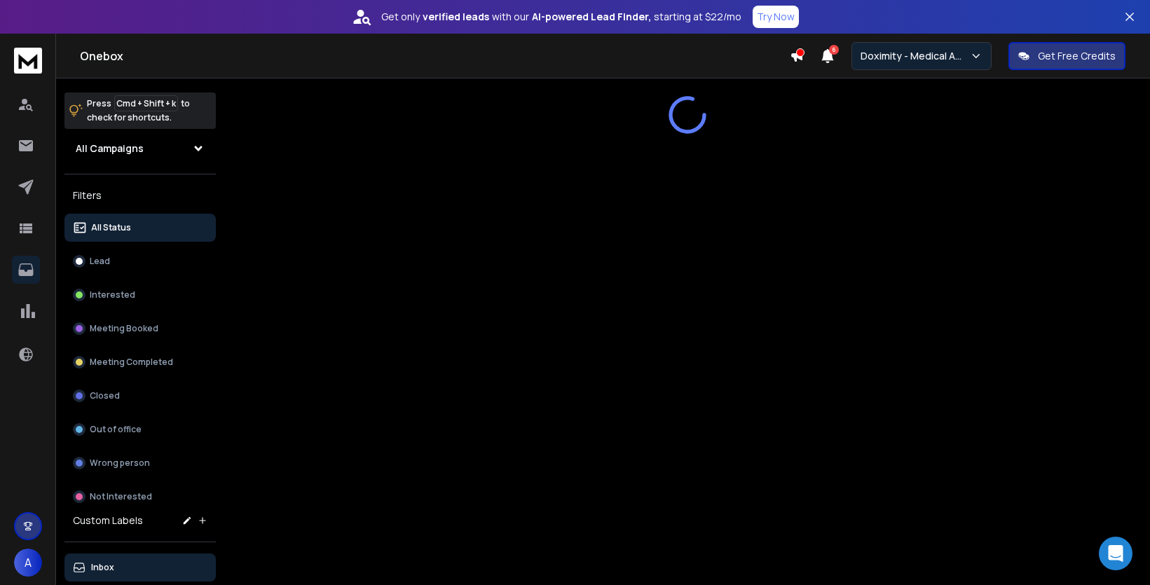
click at [935, 60] on p "Doximity - Medical Affairs" at bounding box center [915, 56] width 109 height 14
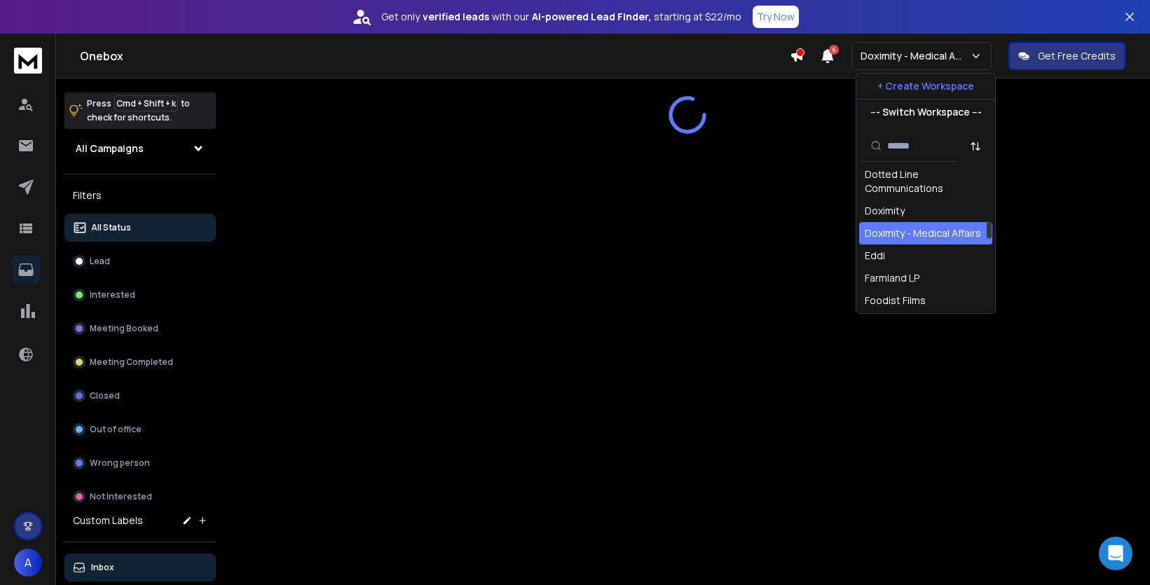
scroll to position [405, 0]
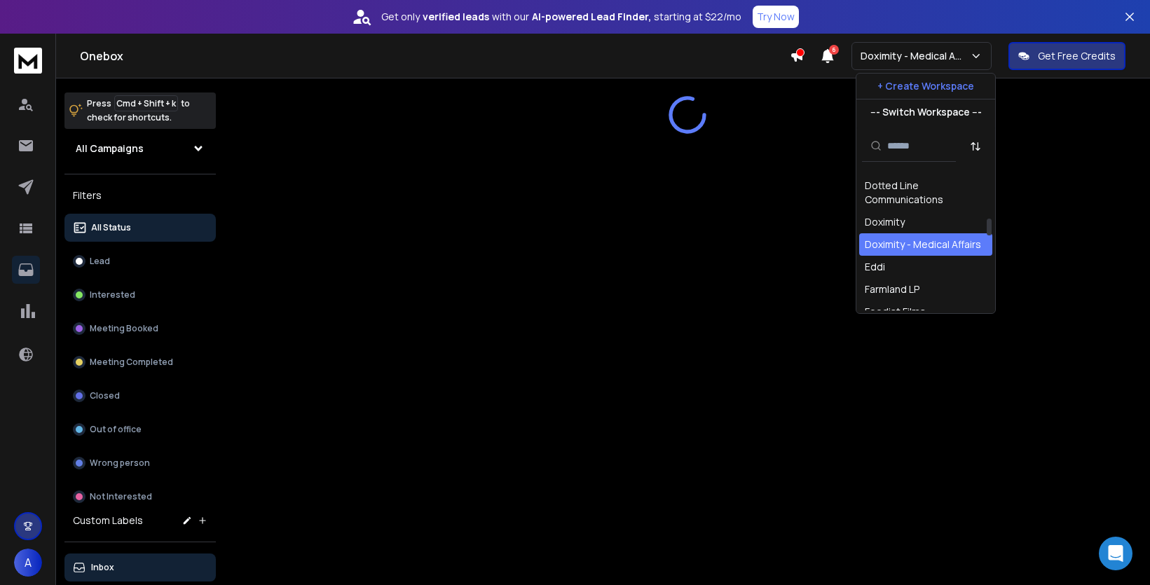
drag, startPoint x: 990, startPoint y: 180, endPoint x: 1001, endPoint y: 228, distance: 49.1
click at [992, 228] on div at bounding box center [989, 227] width 5 height 17
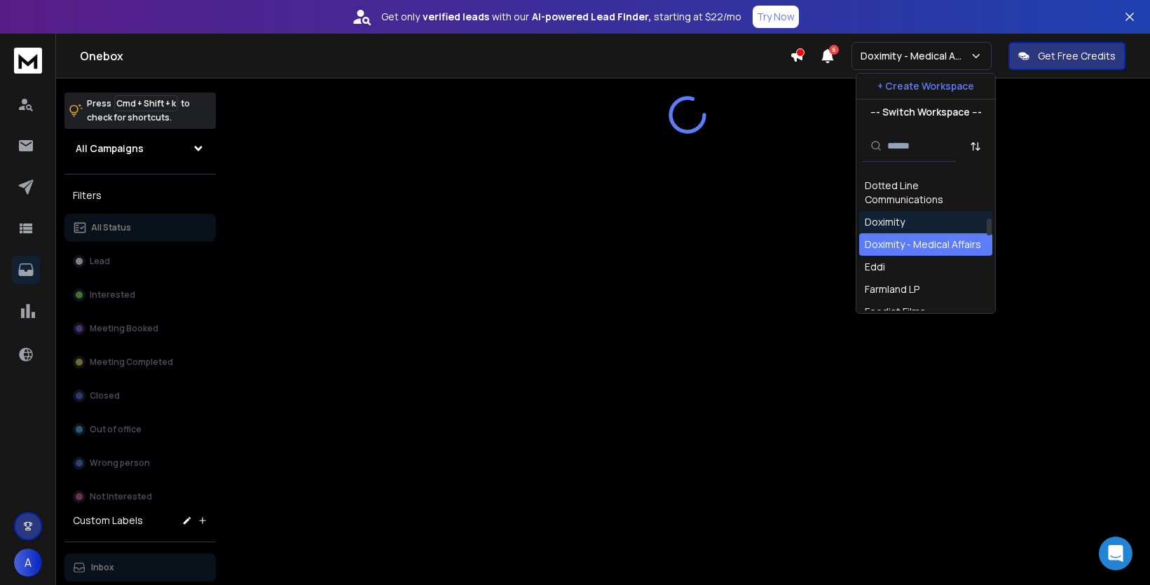
click at [902, 215] on div "Doximity" at bounding box center [885, 222] width 40 height 14
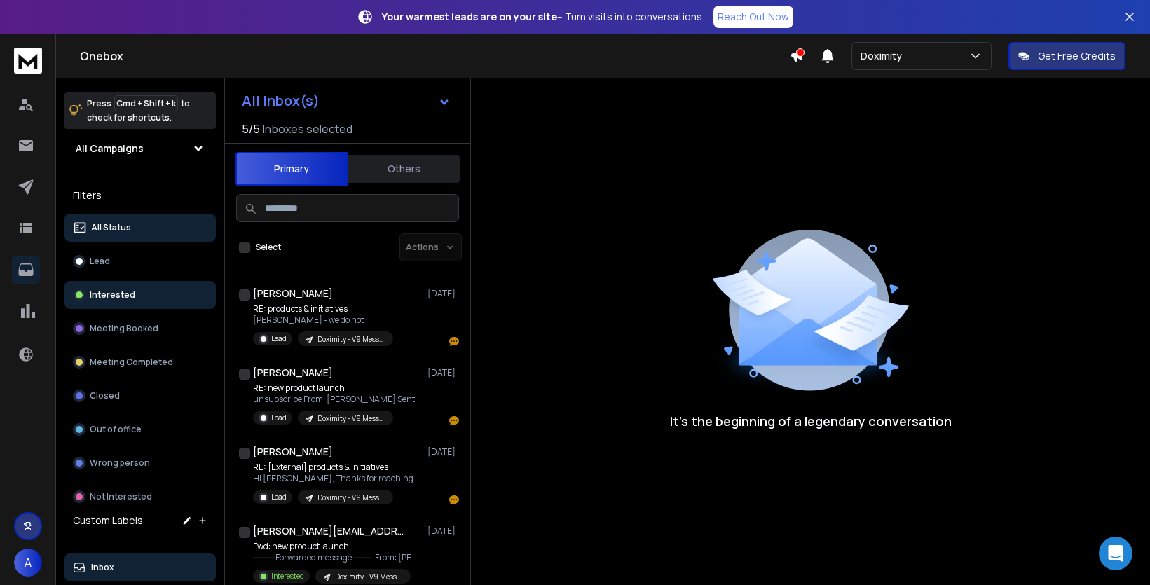
click at [140, 294] on button "Interested" at bounding box center [139, 295] width 151 height 28
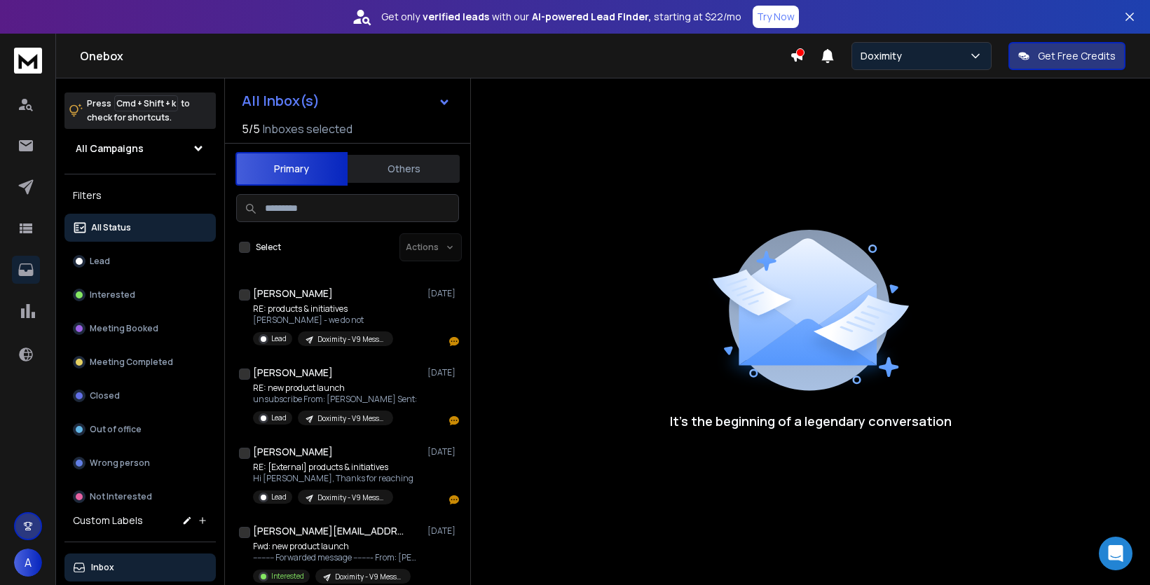
click at [968, 51] on div "Doximity" at bounding box center [922, 56] width 122 height 14
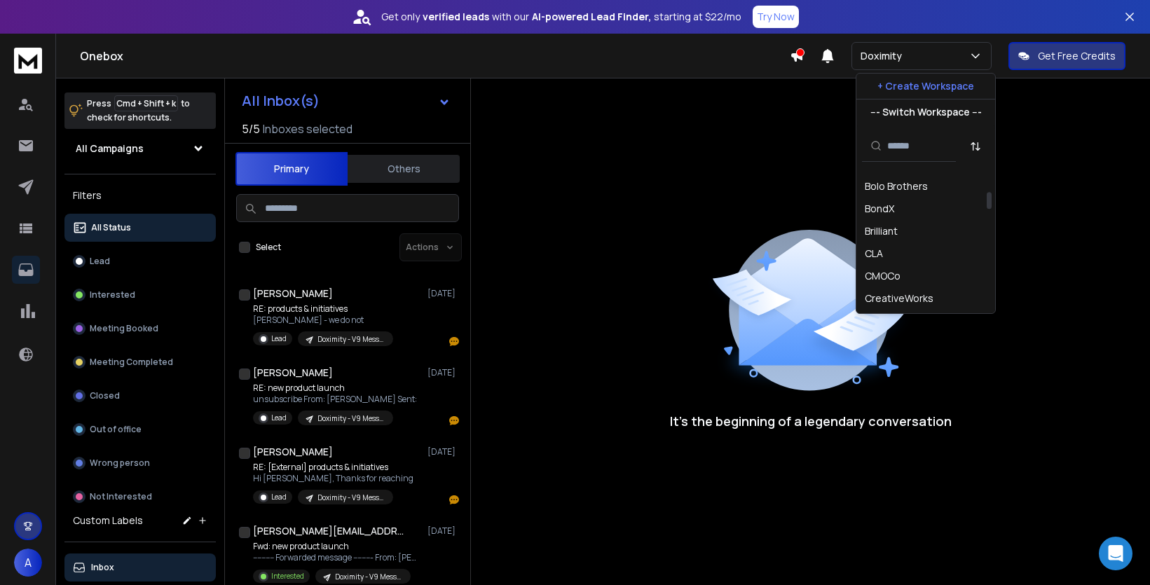
scroll to position [163, 0]
drag, startPoint x: 989, startPoint y: 175, endPoint x: 1004, endPoint y: 194, distance: 24.0
click at [992, 194] on div at bounding box center [989, 198] width 5 height 17
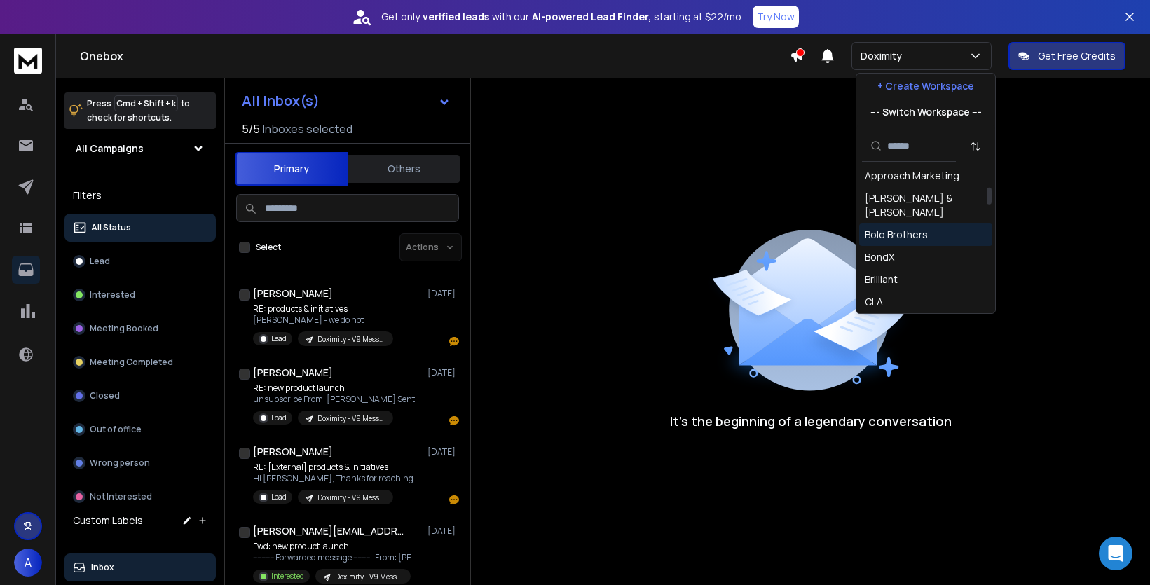
scroll to position [170, 0]
click at [990, 198] on div at bounding box center [989, 199] width 5 height 17
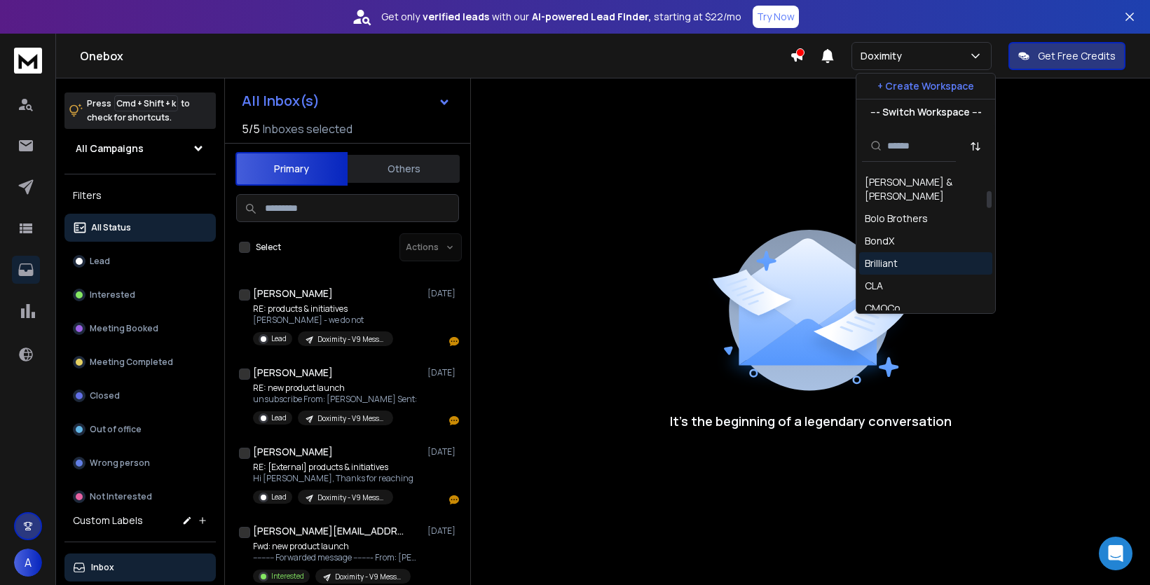
click at [924, 252] on div "Brilliant" at bounding box center [925, 263] width 133 height 22
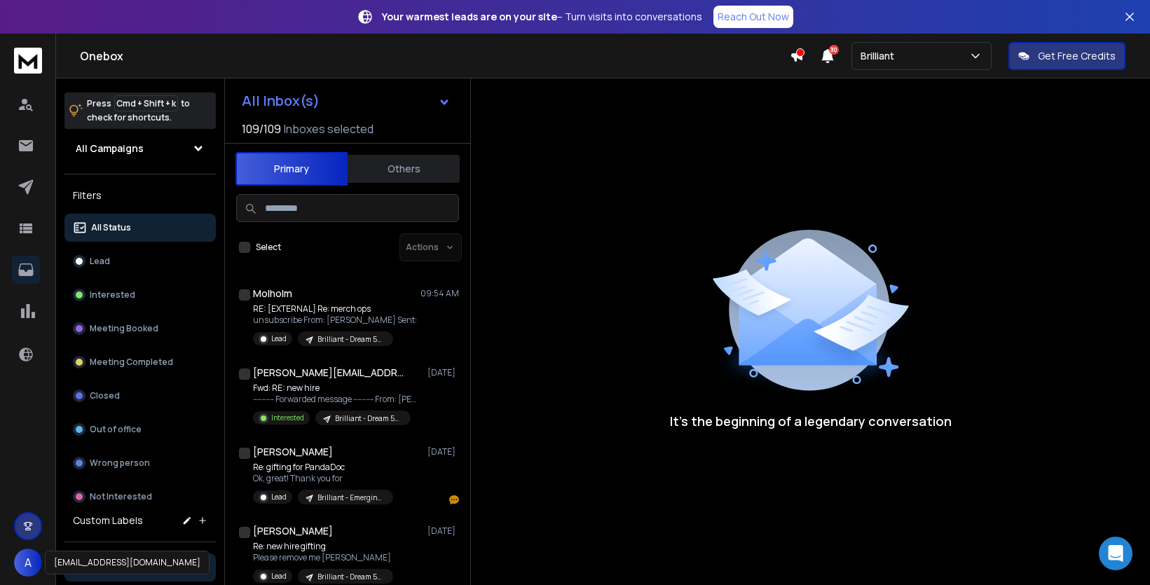
click at [36, 556] on span "A" at bounding box center [28, 563] width 28 height 28
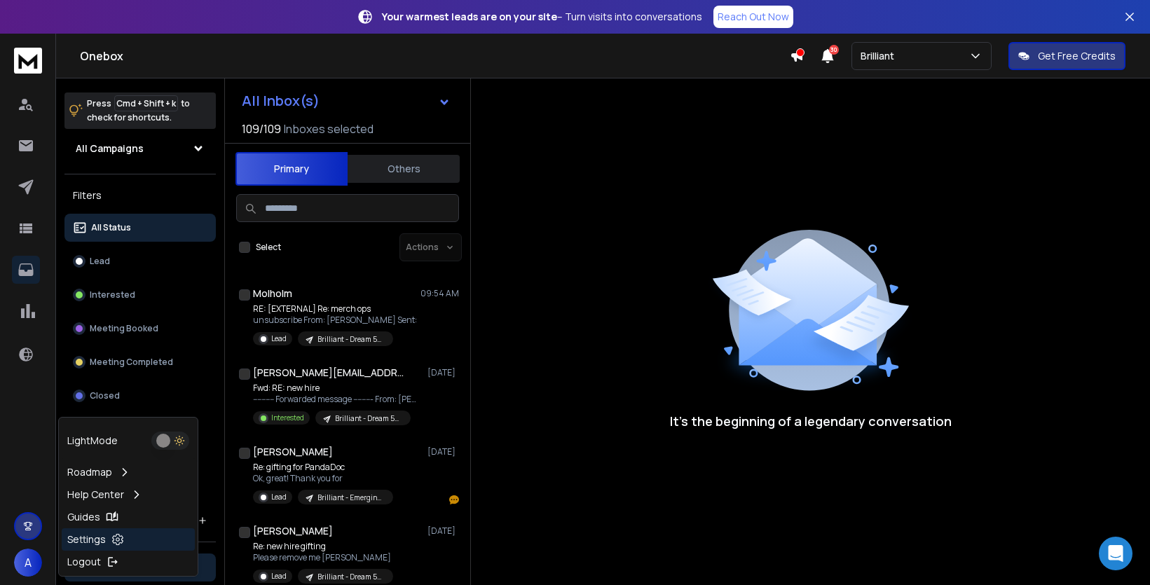
click at [108, 540] on div "Settings" at bounding box center [128, 539] width 133 height 22
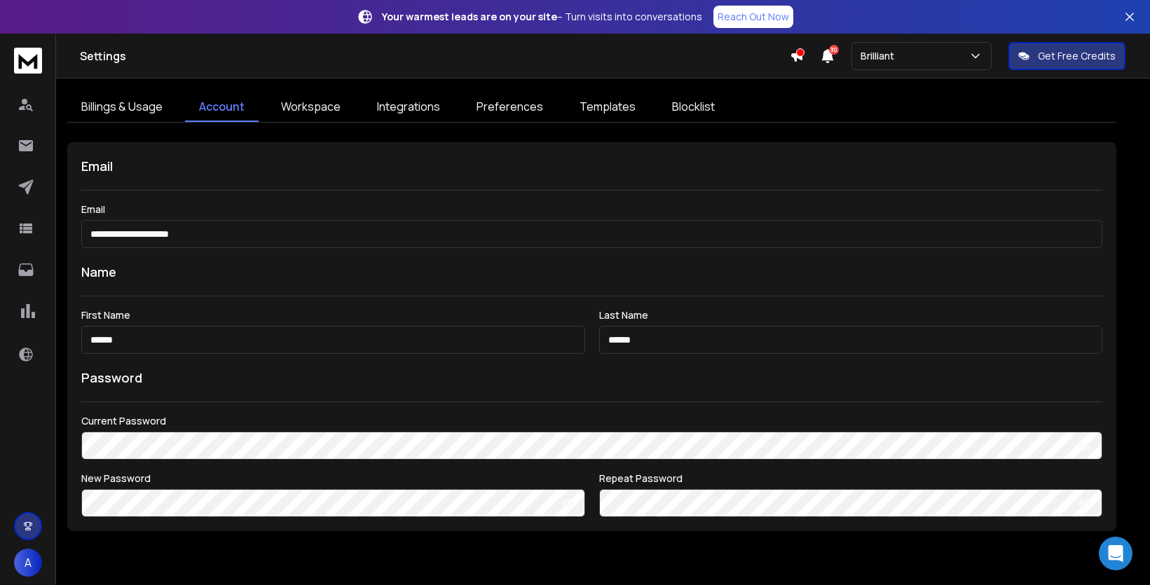
click at [328, 105] on link "Workspace" at bounding box center [311, 107] width 88 height 29
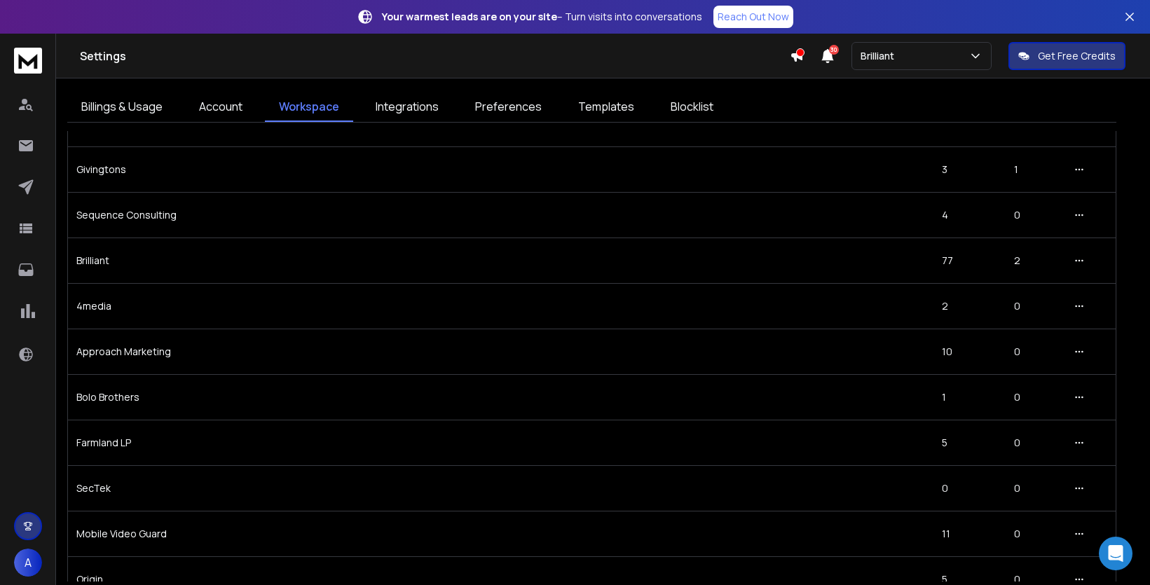
scroll to position [1161, 0]
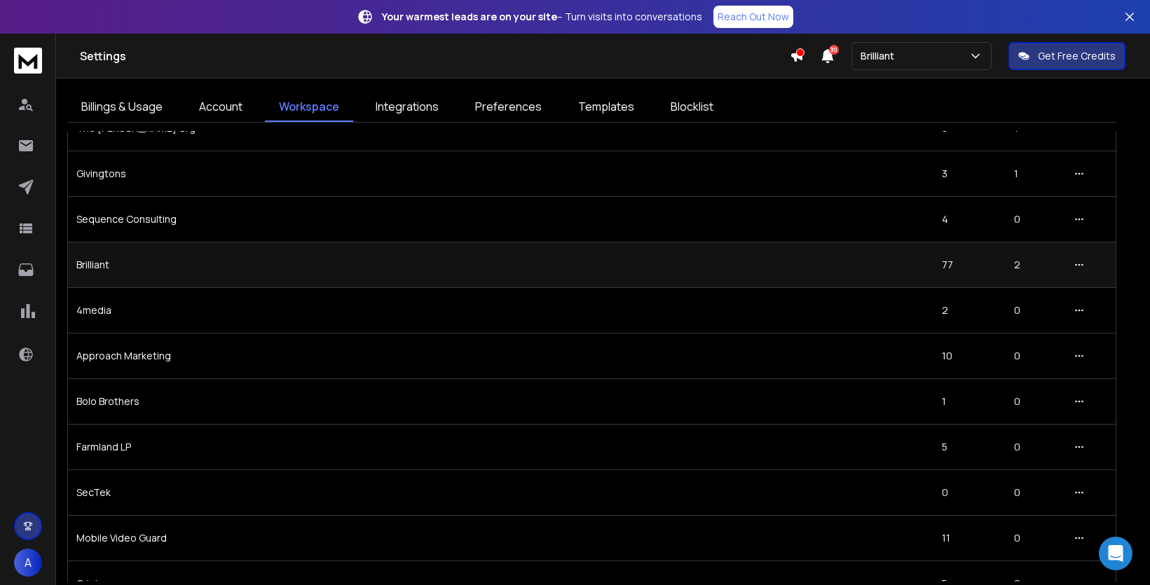
click at [117, 269] on td "Brilliant" at bounding box center [501, 265] width 866 height 46
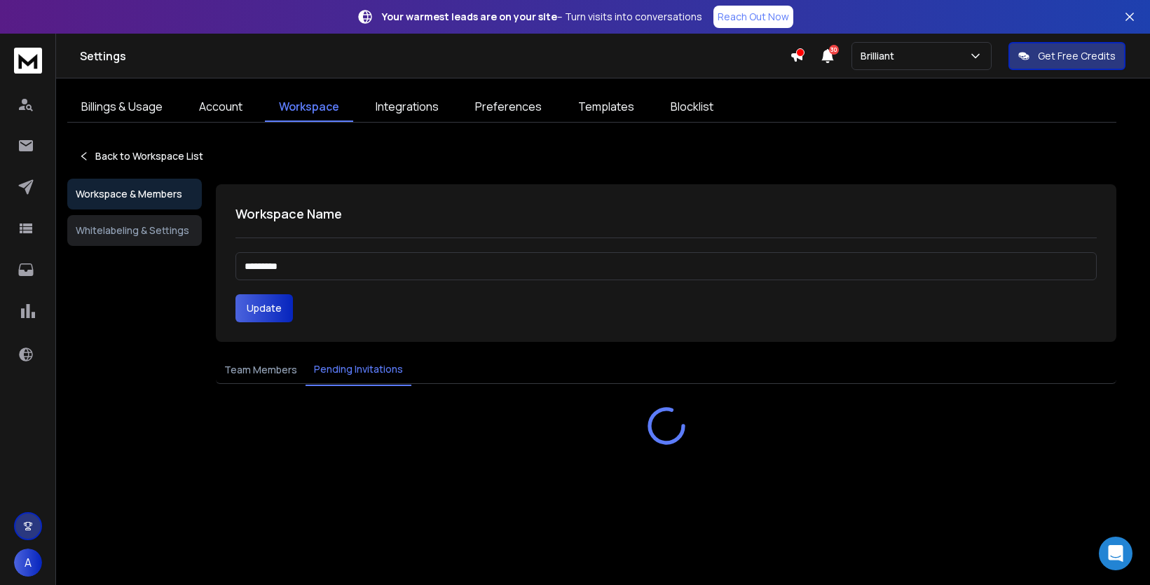
click at [381, 360] on button "Pending Invitations" at bounding box center [359, 370] width 106 height 32
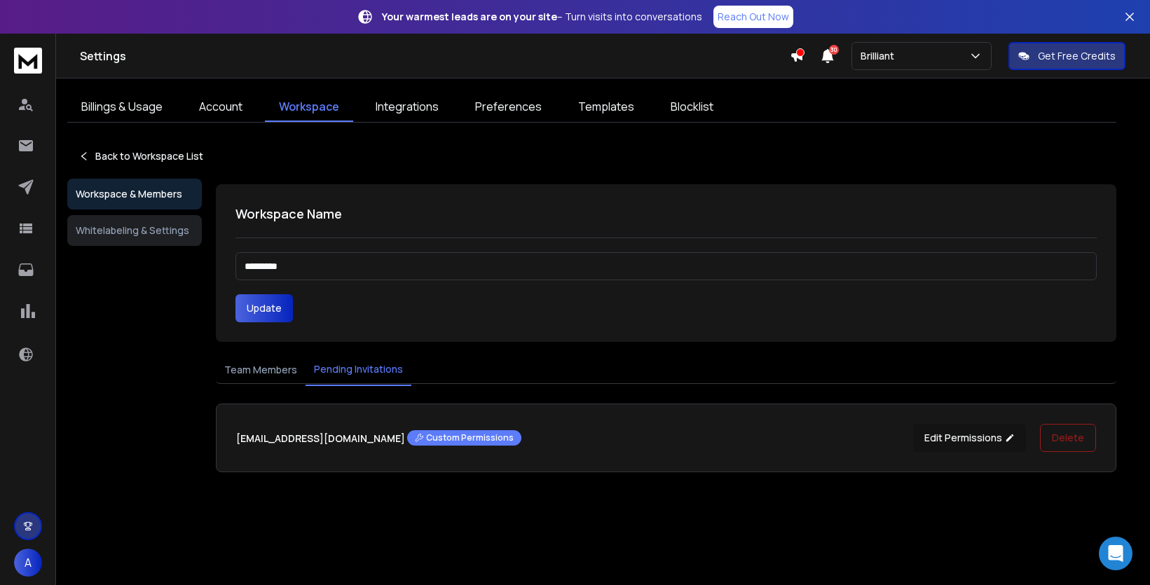
click at [1003, 439] on button "Edit Permissions" at bounding box center [969, 438] width 113 height 28
click at [1011, 437] on icon at bounding box center [1010, 439] width 8 height 8
drag, startPoint x: 351, startPoint y: 438, endPoint x: 223, endPoint y: 436, distance: 128.3
click at [223, 436] on div "drew@brilliantmade.com Custom Permissions Edit Permissions Delete" at bounding box center [666, 438] width 901 height 69
copy h1 "drew@brilliantmade.com"
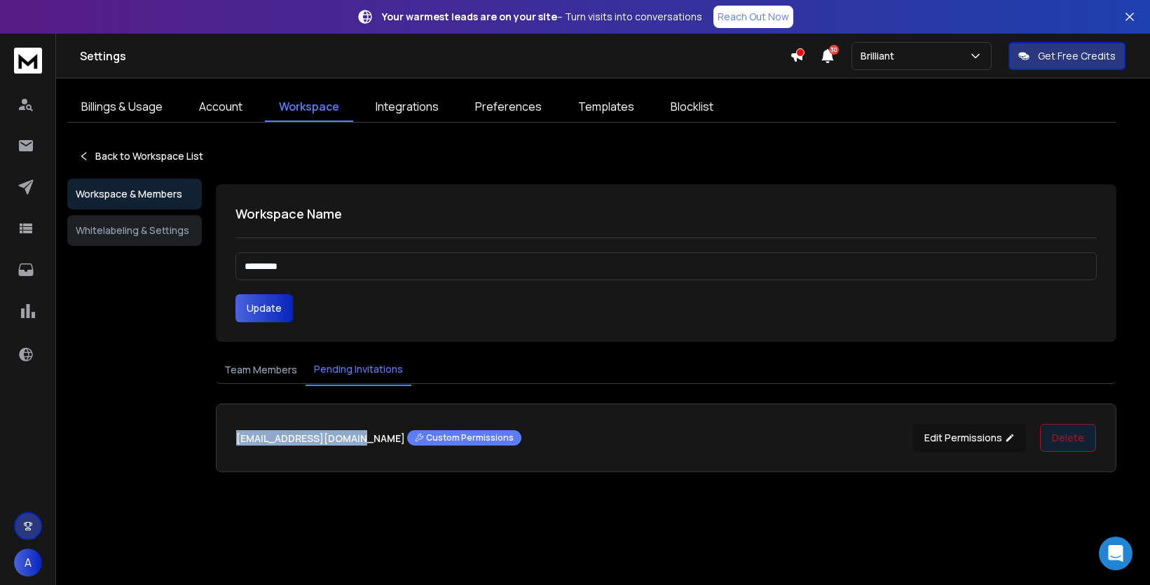
click at [1081, 435] on button "Delete" at bounding box center [1068, 438] width 56 height 28
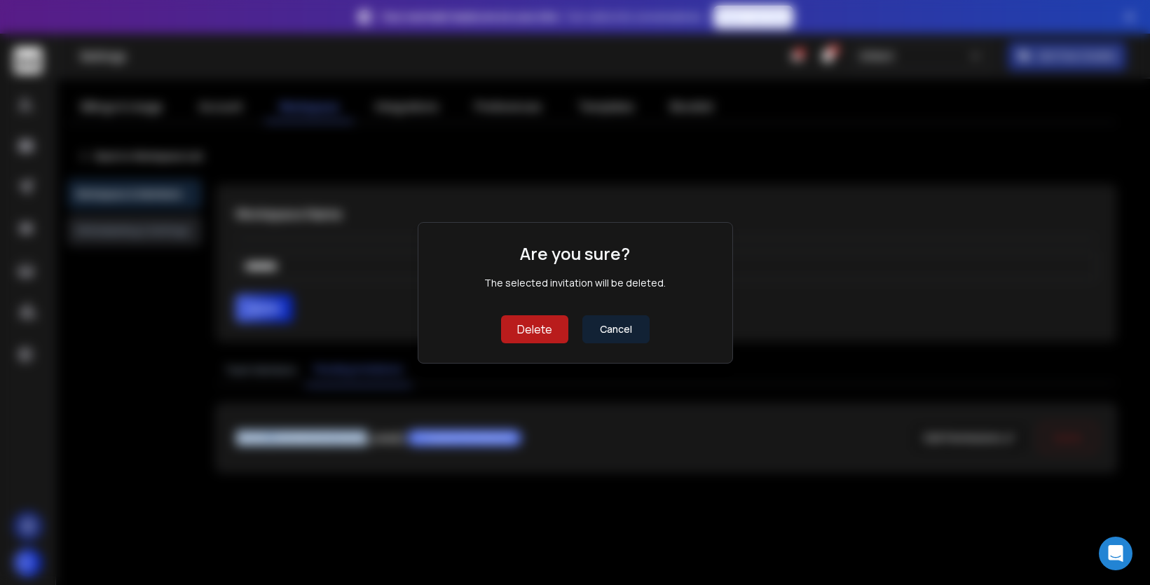
click at [533, 330] on button "Delete" at bounding box center [534, 329] width 67 height 28
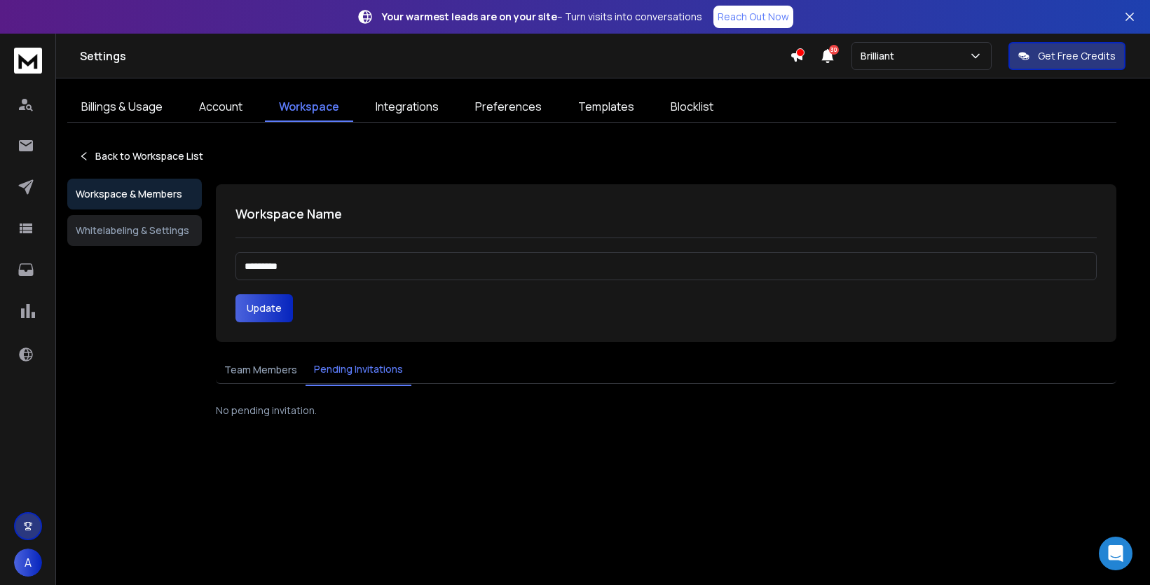
click at [254, 374] on button "Team Members" at bounding box center [261, 370] width 90 height 31
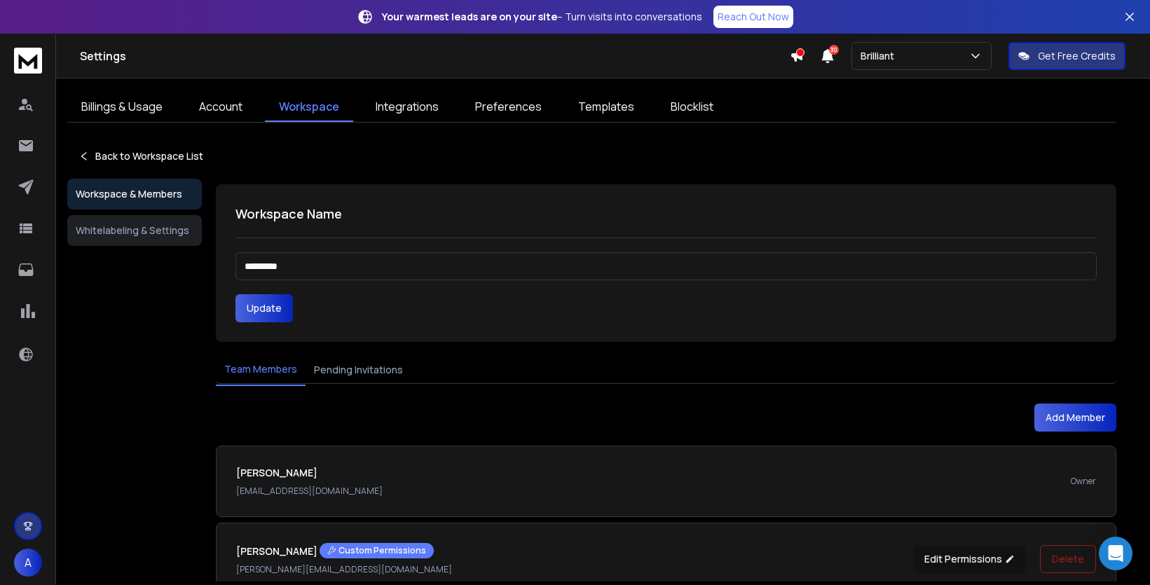
click at [1111, 424] on button "Add Member" at bounding box center [1075, 418] width 82 height 28
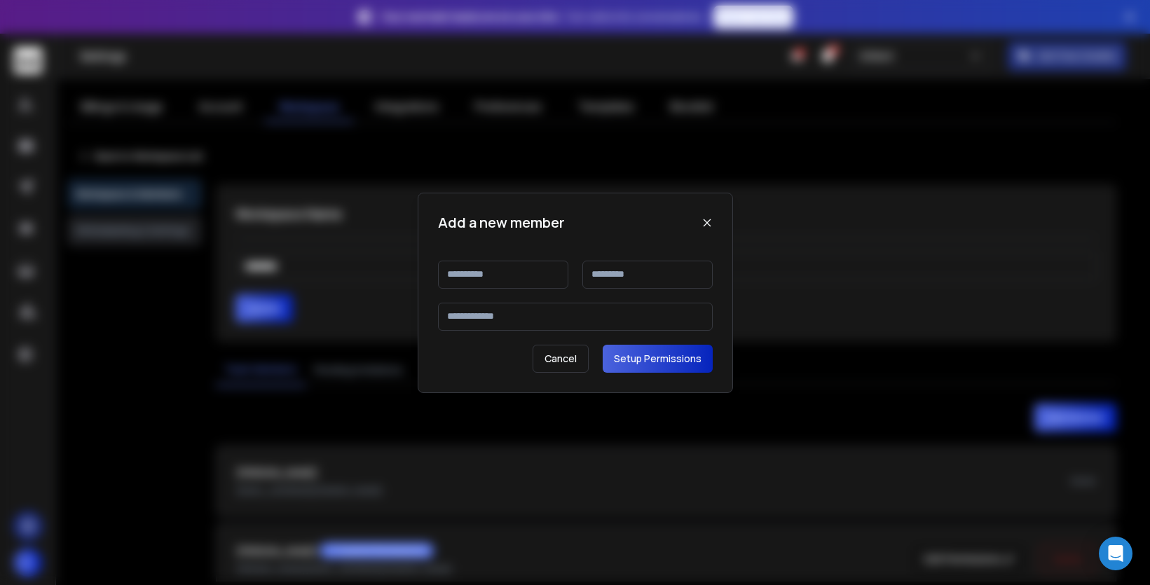
paste input "**********"
type input "**********"
click at [498, 266] on input at bounding box center [503, 275] width 130 height 28
type input "****"
click at [624, 277] on input at bounding box center [647, 275] width 130 height 28
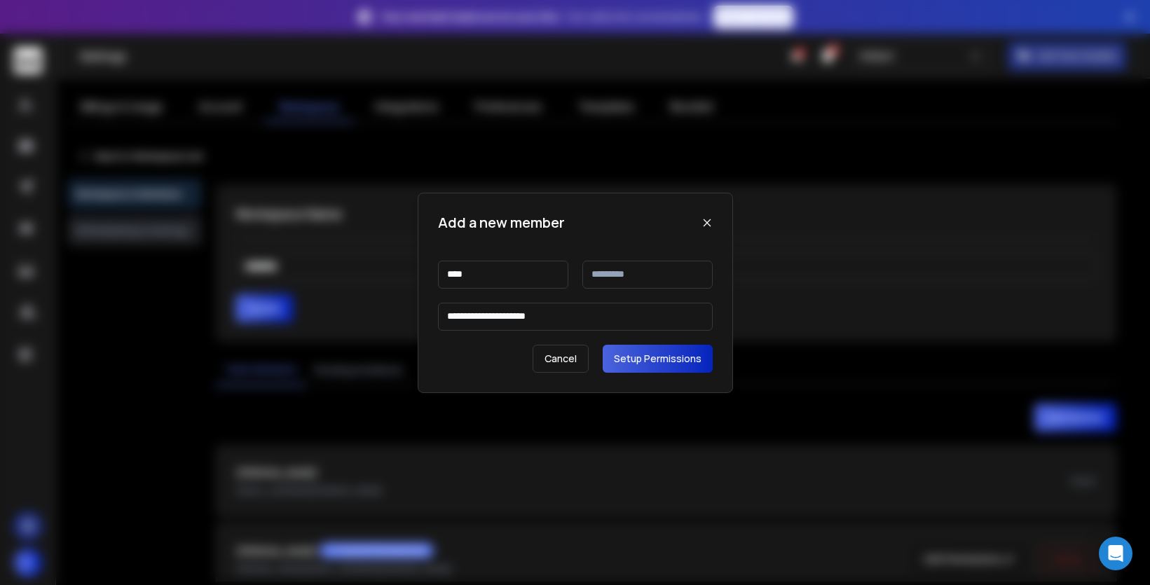
paste input "*****"
type input "*****"
click at [679, 363] on button "Setup Permissions" at bounding box center [658, 359] width 110 height 28
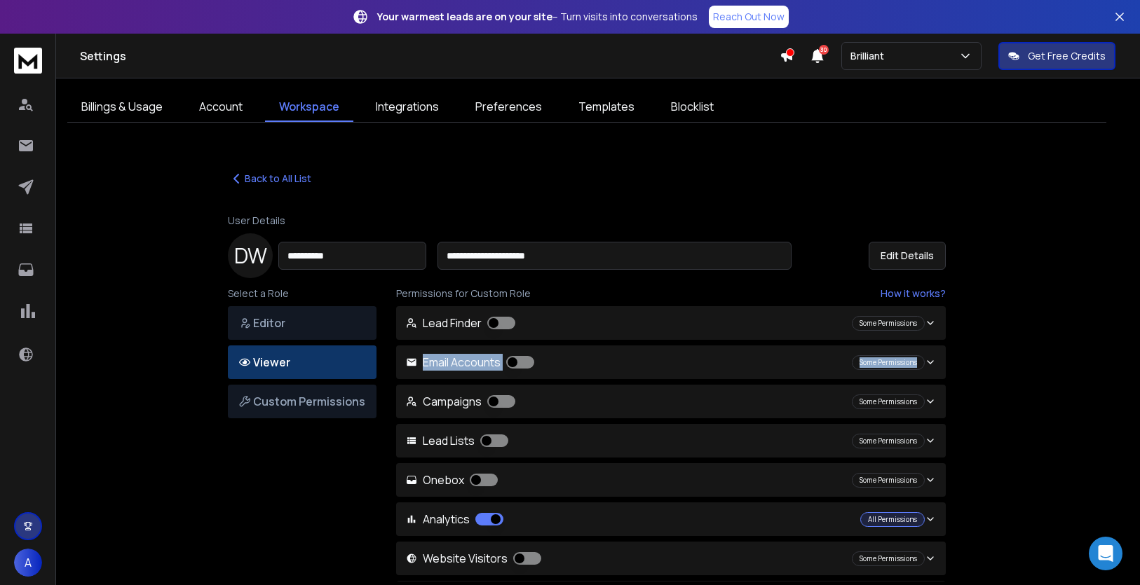
drag, startPoint x: 1101, startPoint y: 308, endPoint x: 1105, endPoint y: 349, distance: 40.9
click at [1105, 349] on div "**********" at bounding box center [586, 356] width 1039 height 451
click at [503, 402] on button "button" at bounding box center [501, 401] width 28 height 13
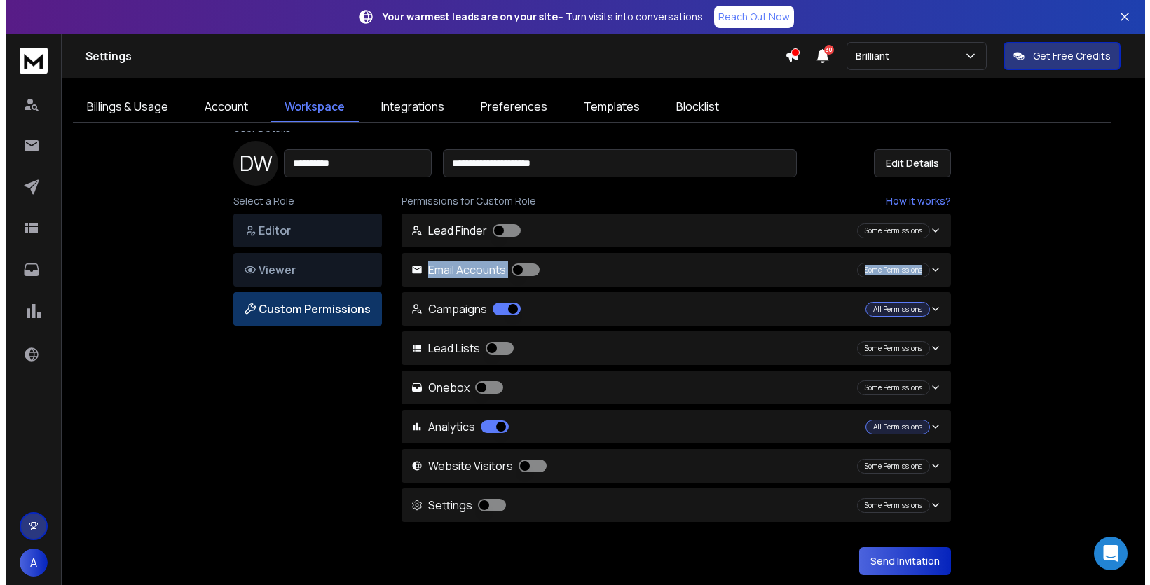
scroll to position [114, 0]
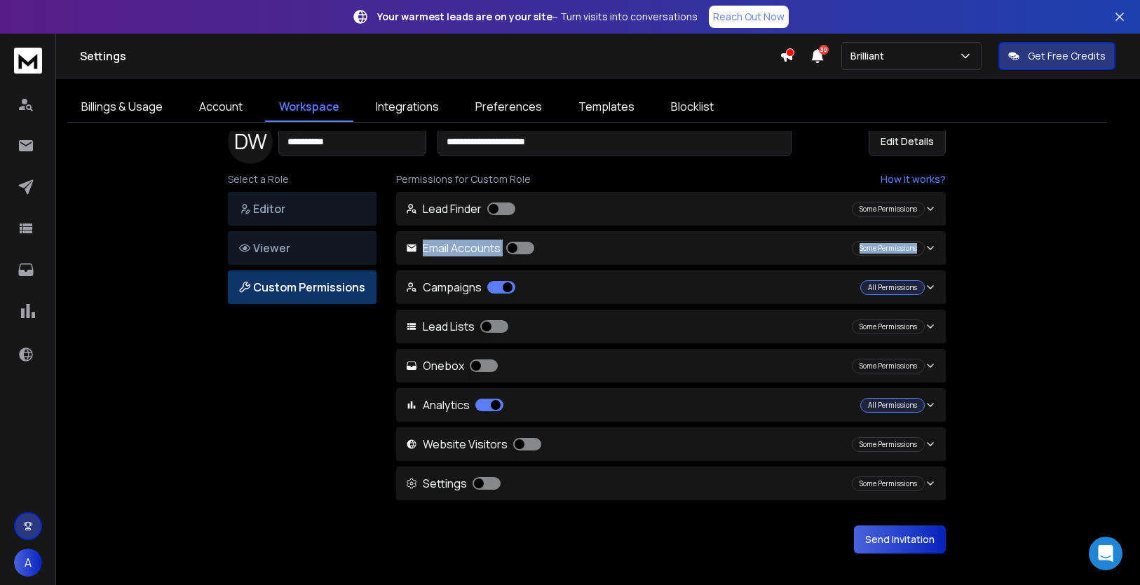
click at [916, 542] on button "Send Invitation" at bounding box center [900, 540] width 92 height 28
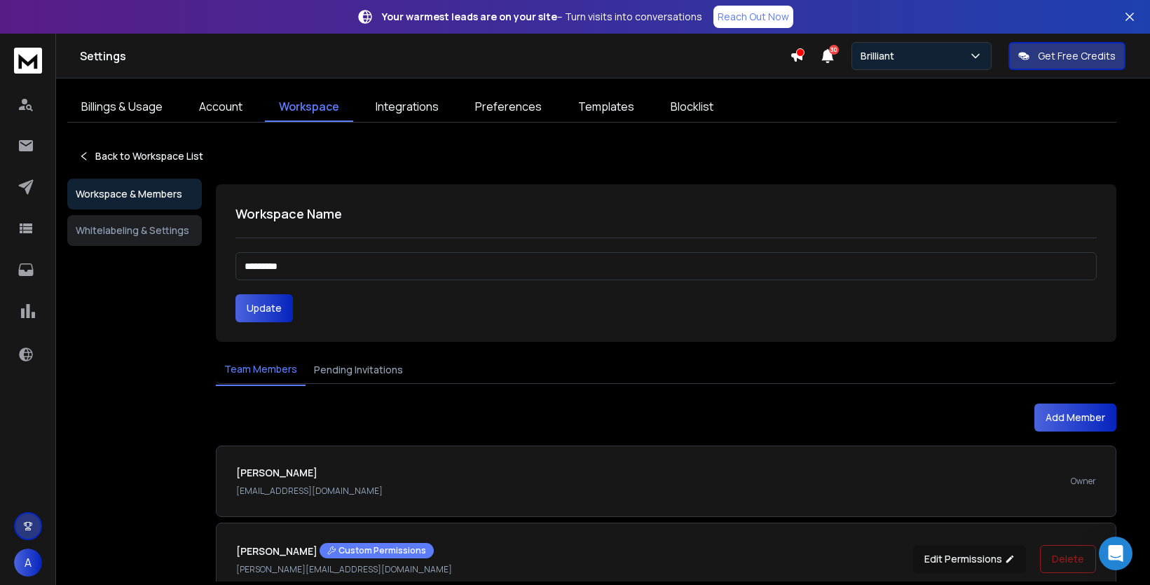
click at [933, 46] on button "Brilliant" at bounding box center [922, 56] width 140 height 28
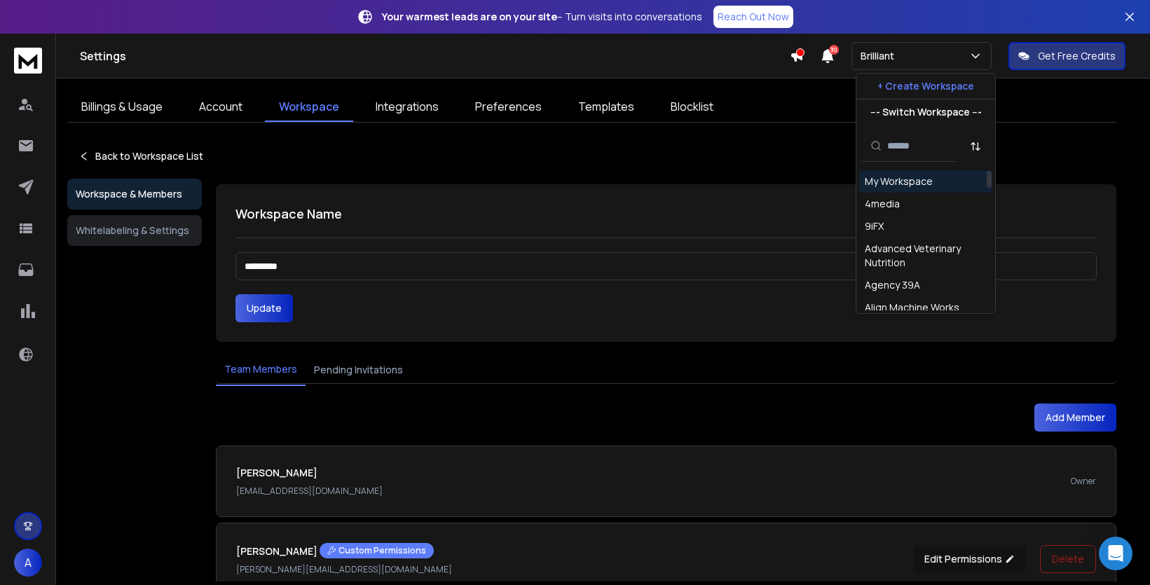
click at [896, 176] on div "My Workspace" at bounding box center [899, 182] width 68 height 14
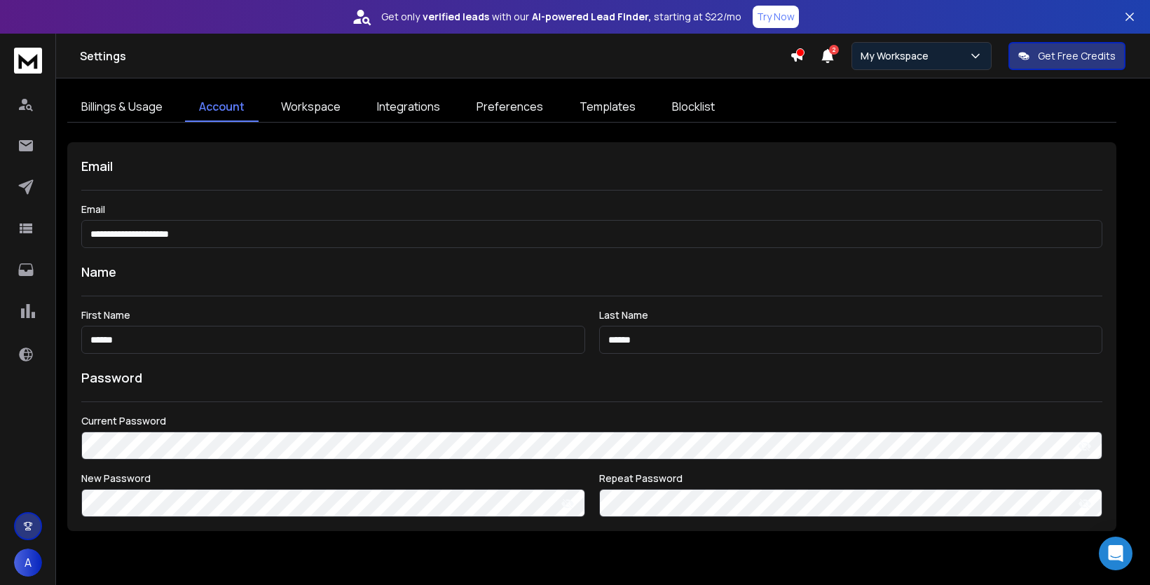
click at [912, 53] on p "My Workspace" at bounding box center [898, 56] width 74 height 14
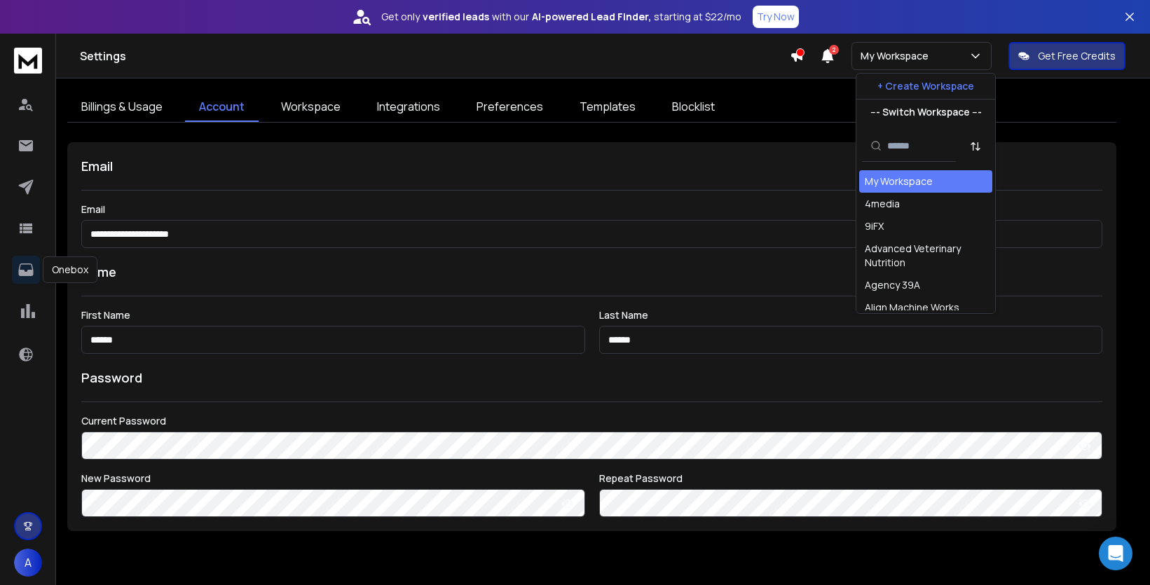
click at [20, 268] on icon at bounding box center [26, 269] width 17 height 17
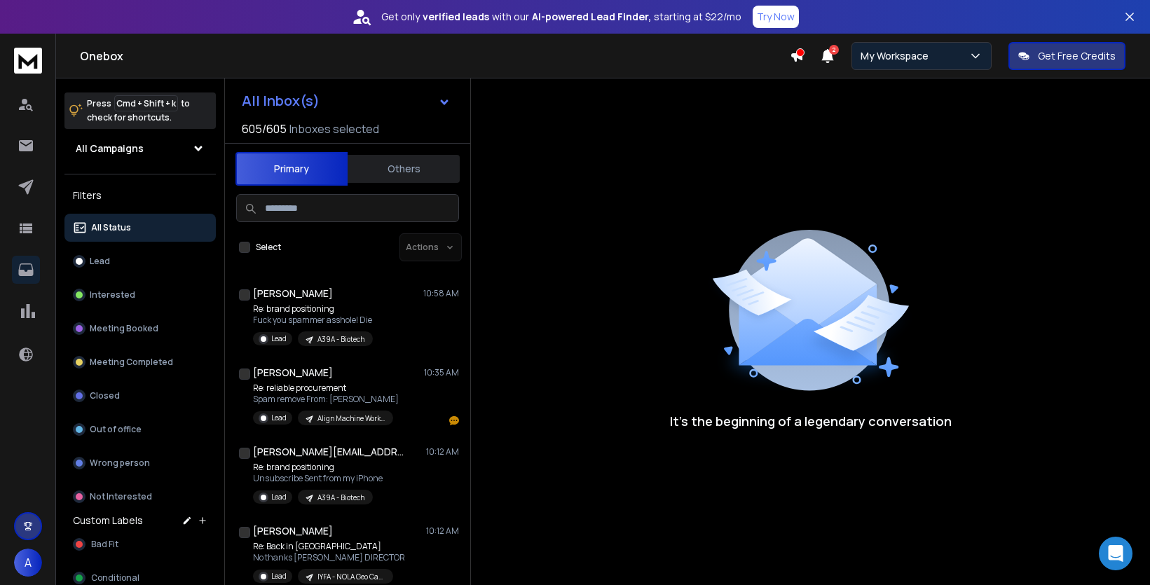
click at [916, 54] on p "My Workspace" at bounding box center [898, 56] width 74 height 14
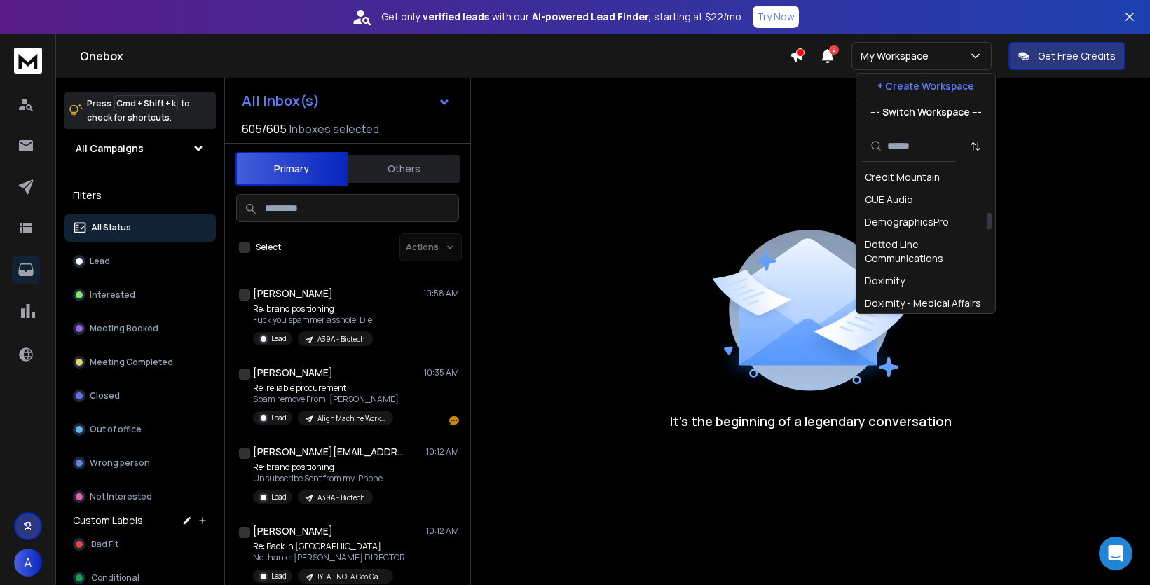
scroll to position [353, 0]
drag, startPoint x: 989, startPoint y: 182, endPoint x: 986, endPoint y: 224, distance: 41.4
click at [987, 224] on div at bounding box center [989, 220] width 5 height 17
click at [883, 267] on div "Doximity" at bounding box center [885, 274] width 40 height 14
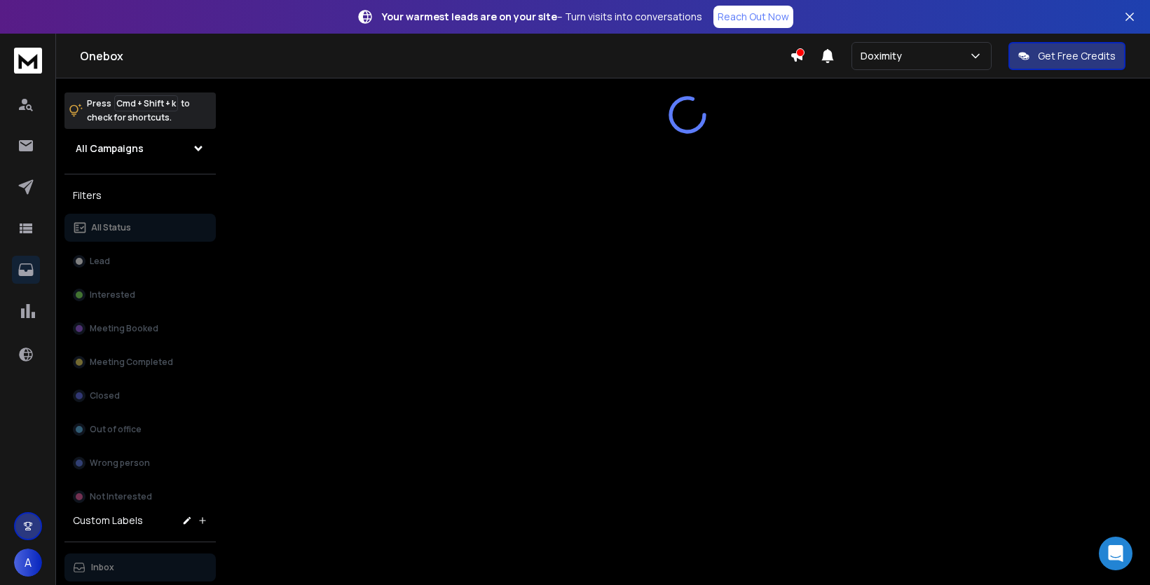
click at [119, 292] on div "All Status Lead Interested Meeting Booked Meeting Completed Closed Out of offic…" at bounding box center [139, 362] width 151 height 297
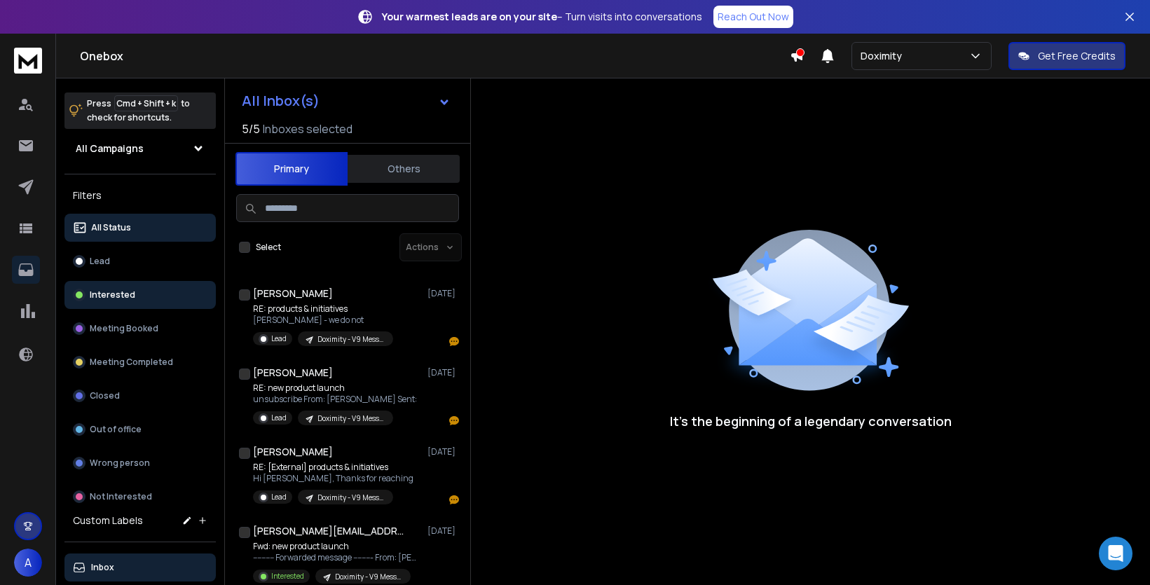
click at [114, 296] on p "Interested" at bounding box center [113, 294] width 46 height 11
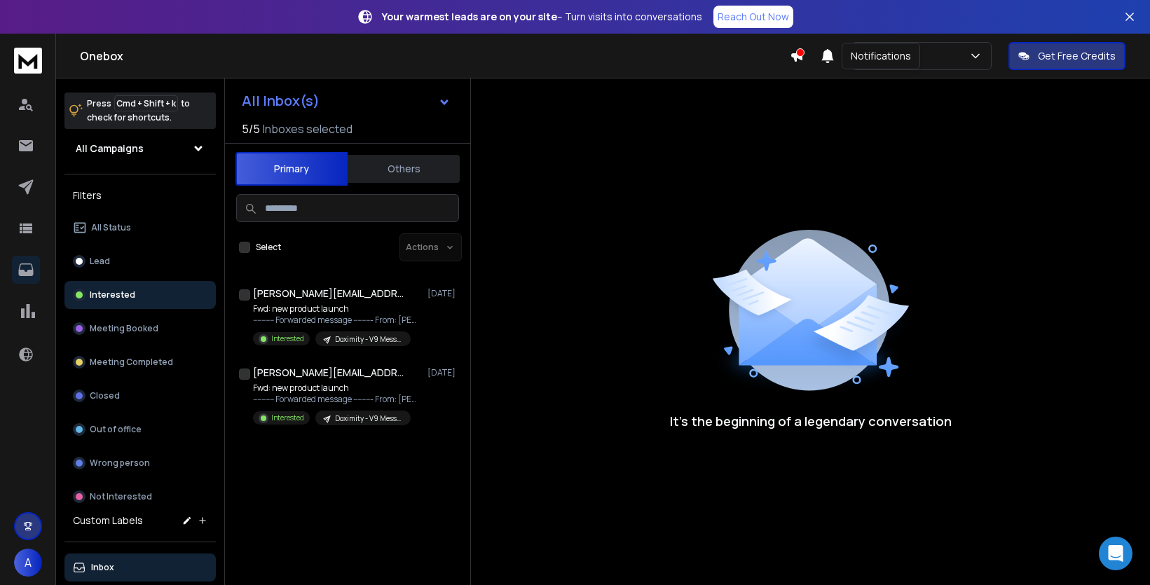
click at [879, 52] on div "Notifications" at bounding box center [881, 56] width 78 height 27
click at [974, 60] on icon "button" at bounding box center [976, 56] width 14 height 14
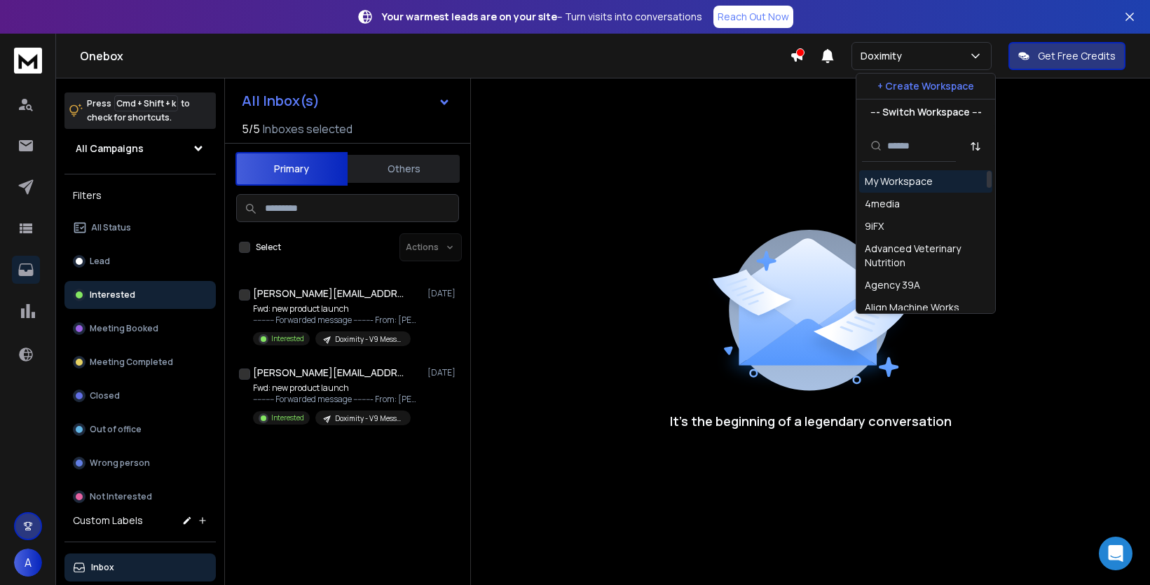
click at [896, 186] on div "My Workspace" at bounding box center [899, 182] width 68 height 14
